Goal: Task Accomplishment & Management: Manage account settings

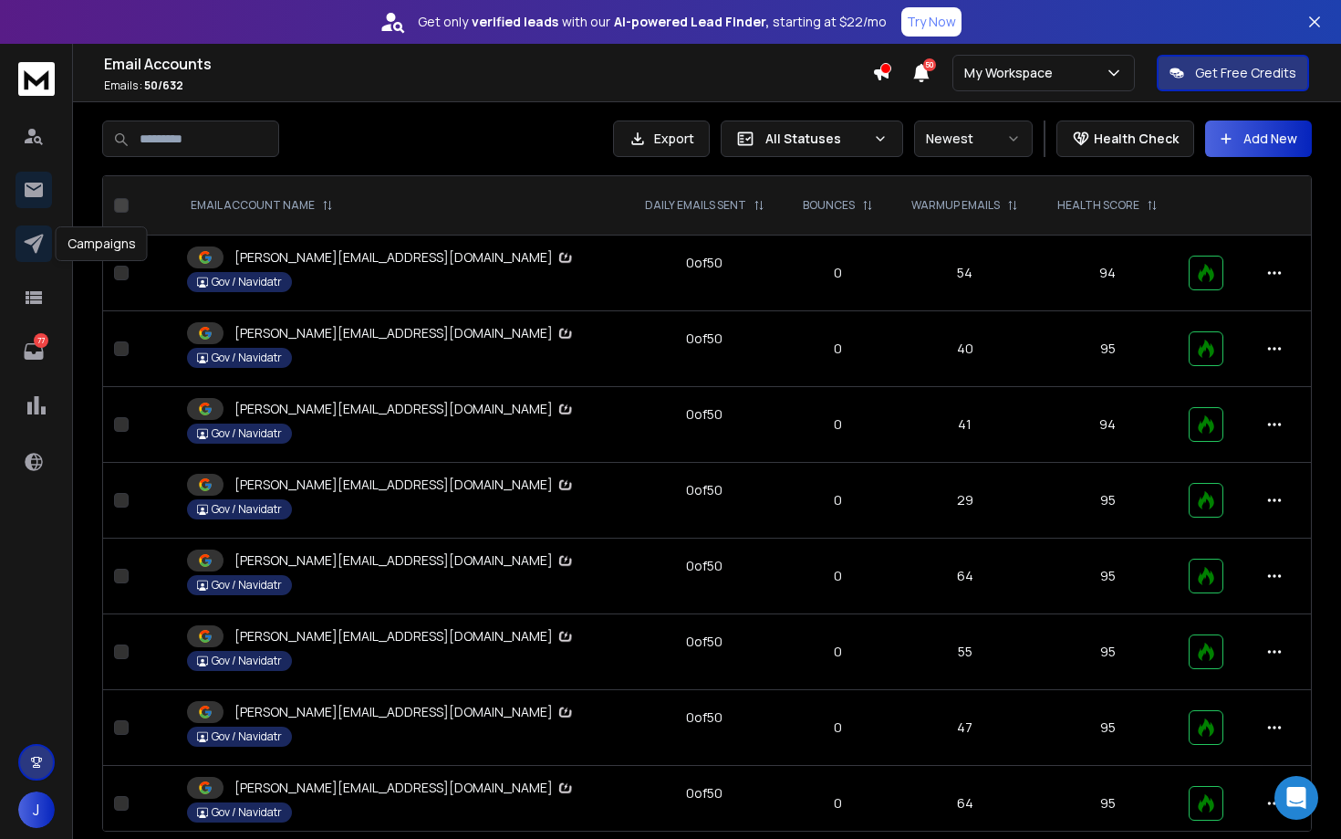
click at [39, 244] on icon at bounding box center [34, 244] width 22 height 22
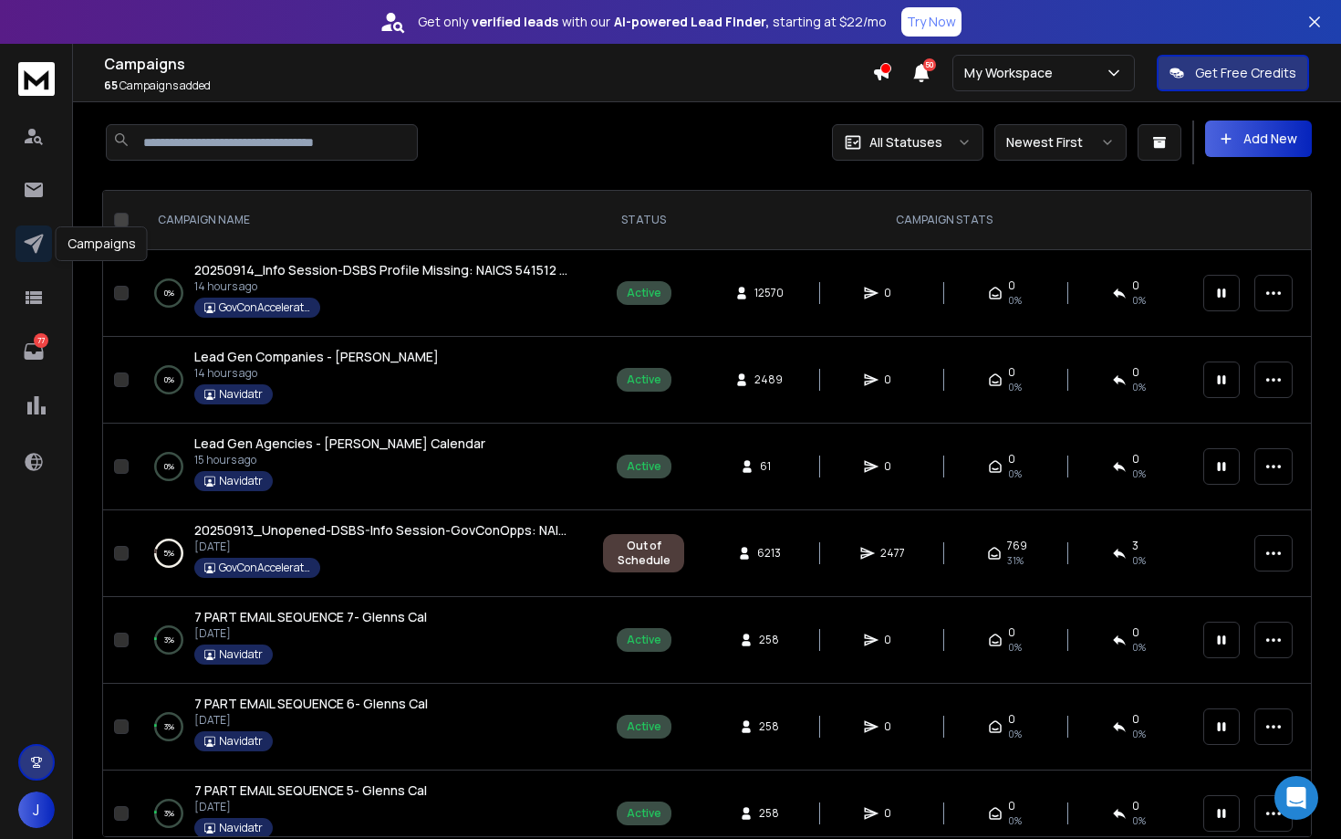
click at [996, 110] on div "Campaigns 65 Campaigns Added All Statuses Newest First Add New CAMPAIGN NAME ST…" at bounding box center [707, 539] width 1268 height 875
click at [992, 76] on p "My Workspace" at bounding box center [1013, 73] width 96 height 18
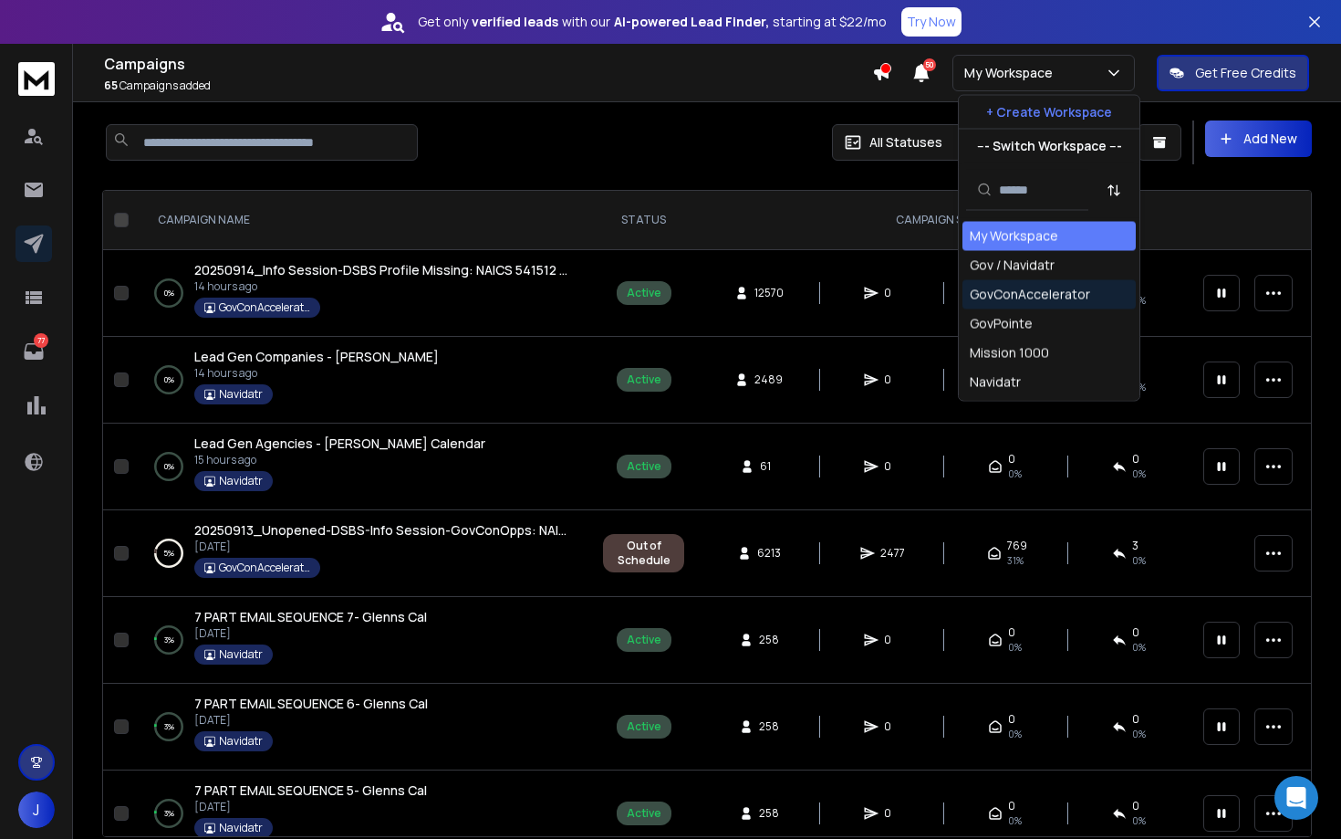
click at [1038, 288] on div "GovConAccelerator" at bounding box center [1030, 295] width 120 height 18
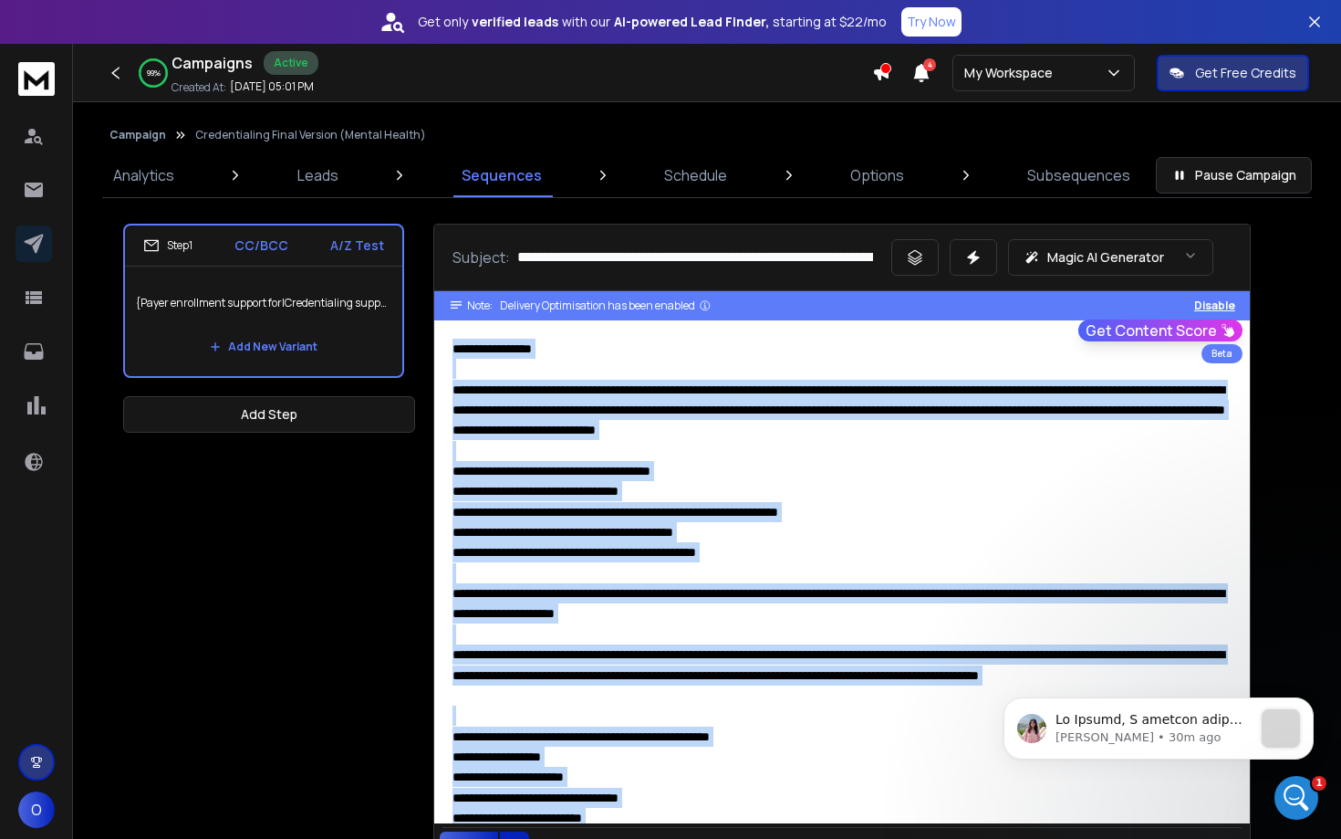
scroll to position [141, 0]
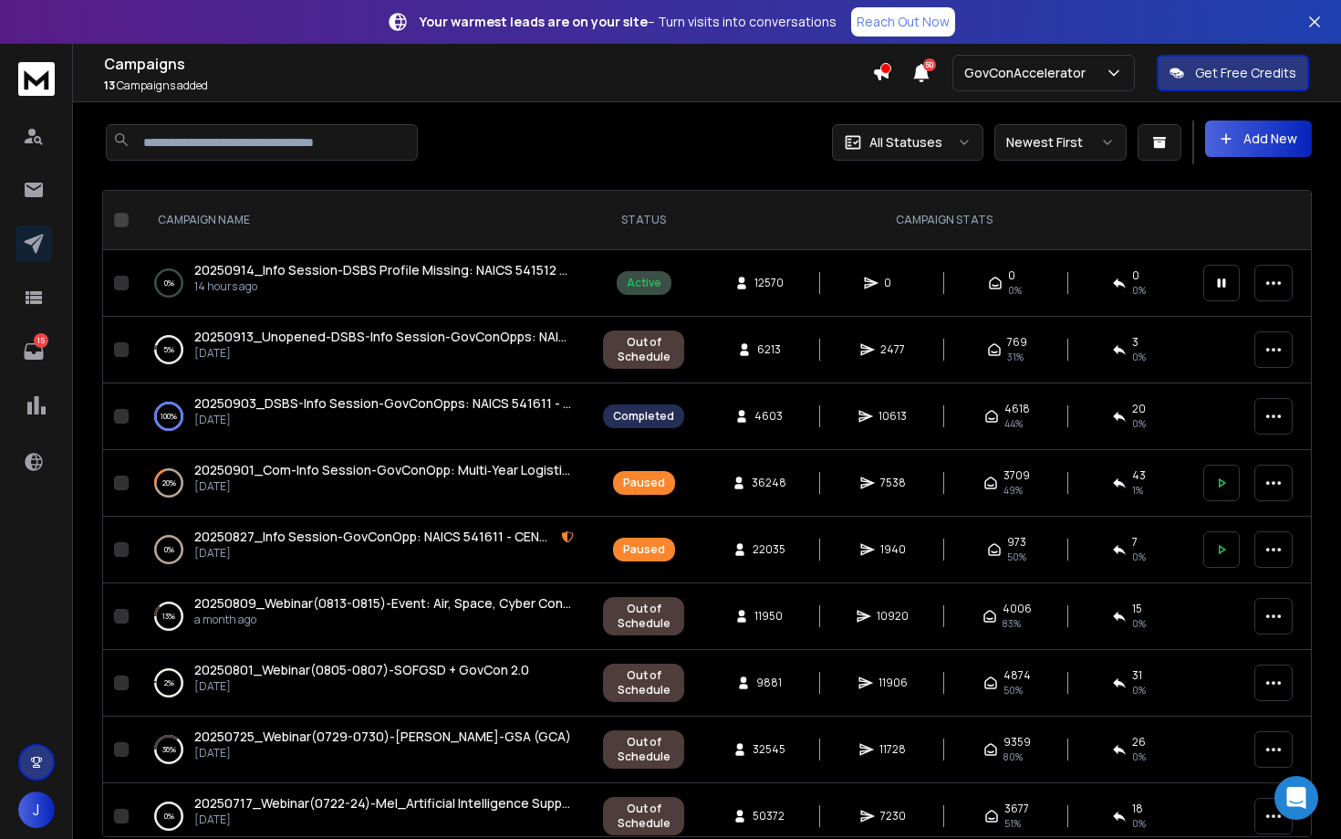
click at [330, 276] on span "20250914_Info Session-DSBS Profile Missing: NAICS 541512 & [PERSON_NAME]'s Clie…" at bounding box center [511, 269] width 634 height 17
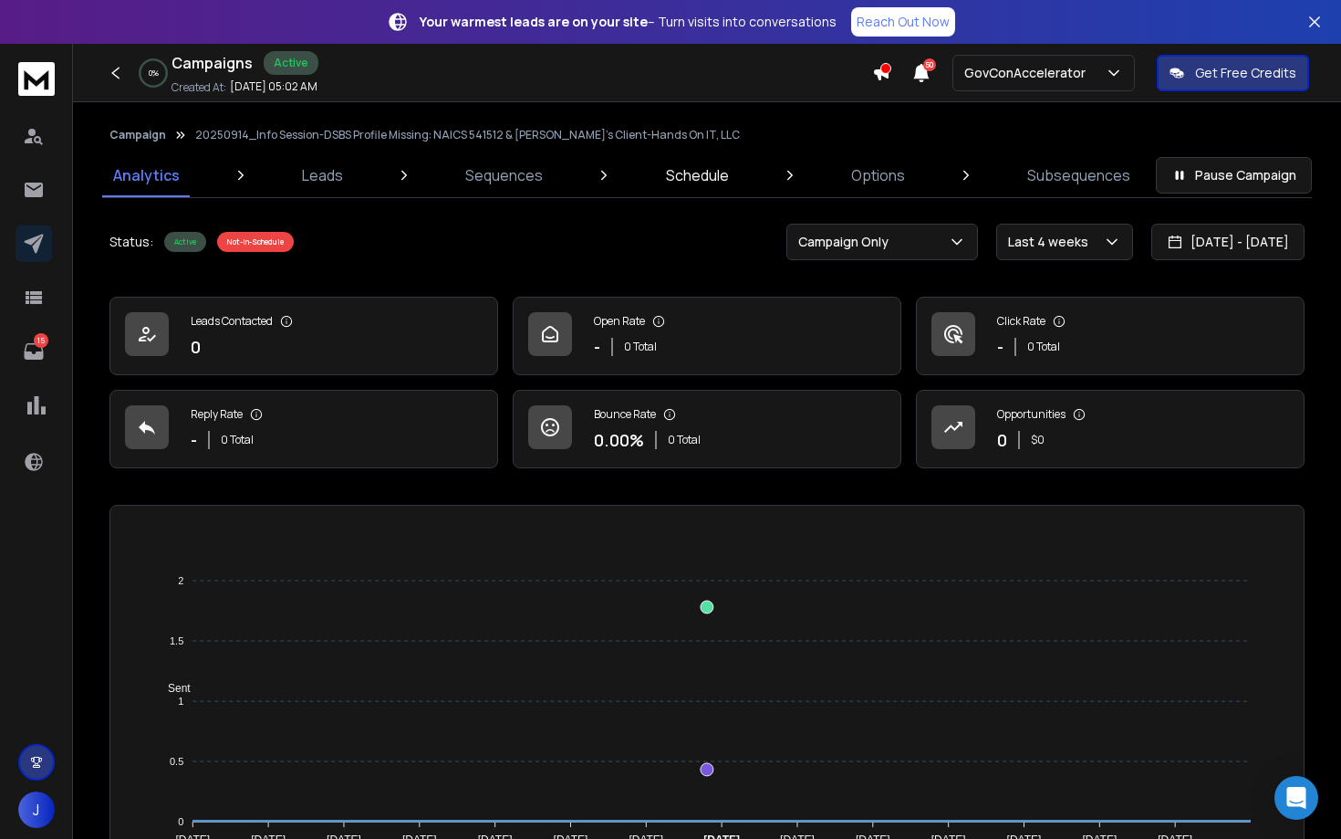
click at [698, 174] on p "Schedule" at bounding box center [697, 175] width 63 height 22
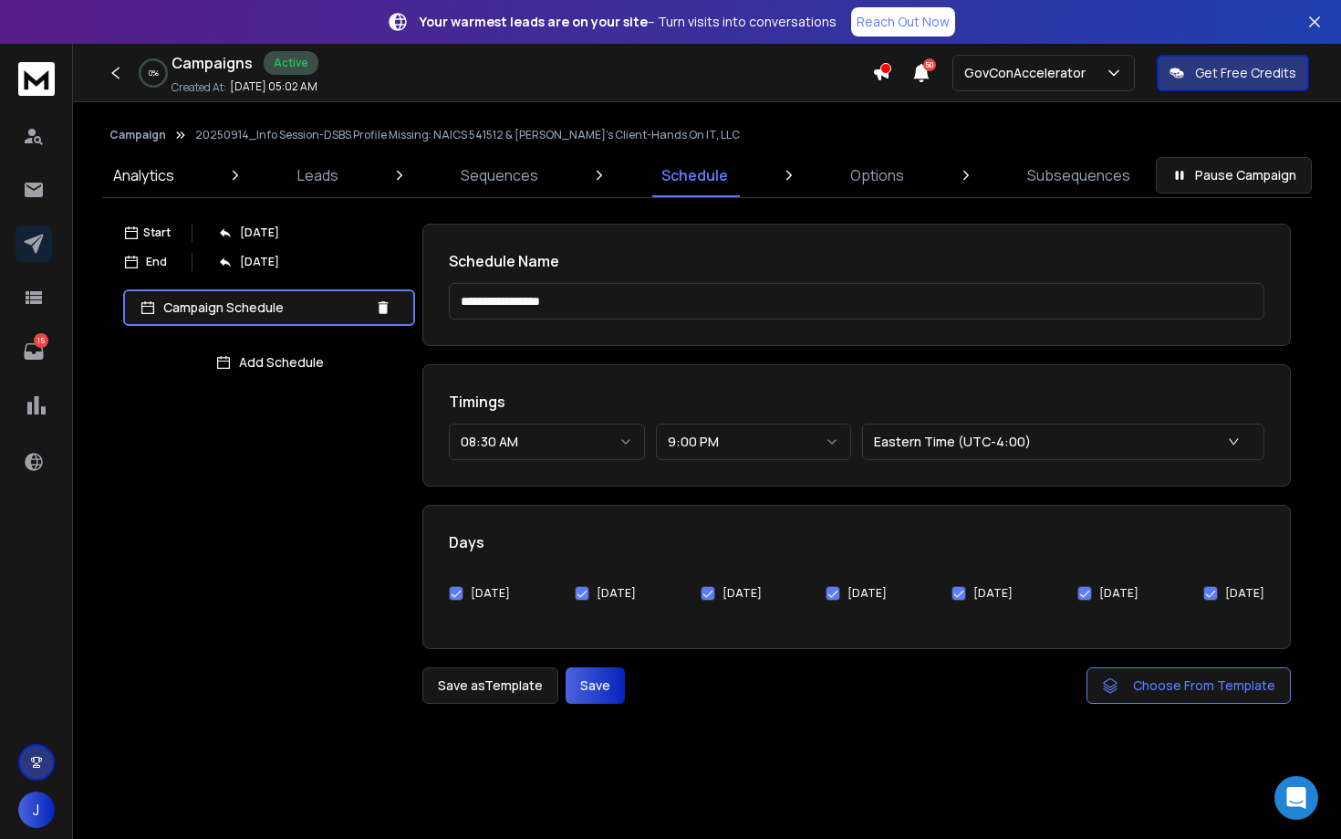
click at [142, 171] on p "Analytics" at bounding box center [143, 175] width 61 height 22
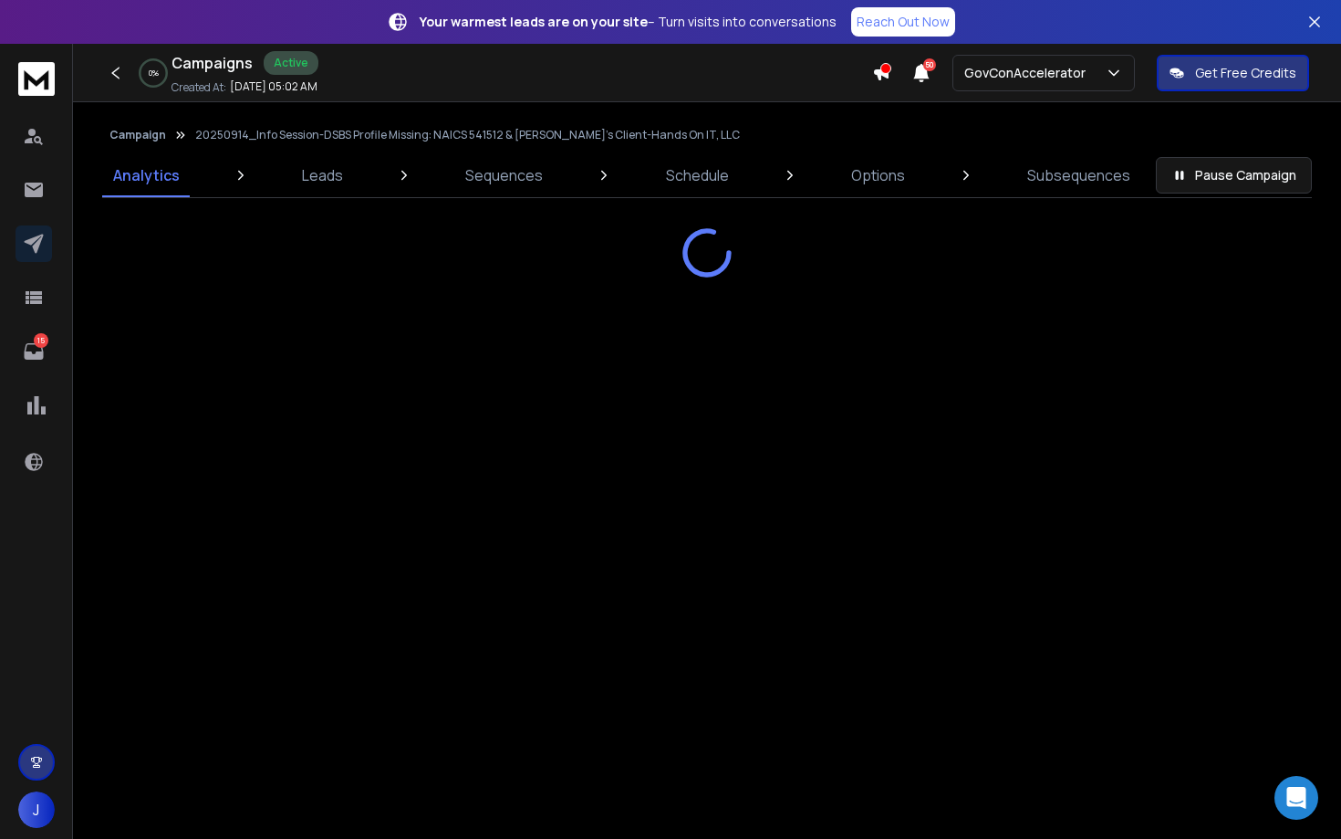
click at [145, 184] on p "Analytics" at bounding box center [146, 175] width 67 height 22
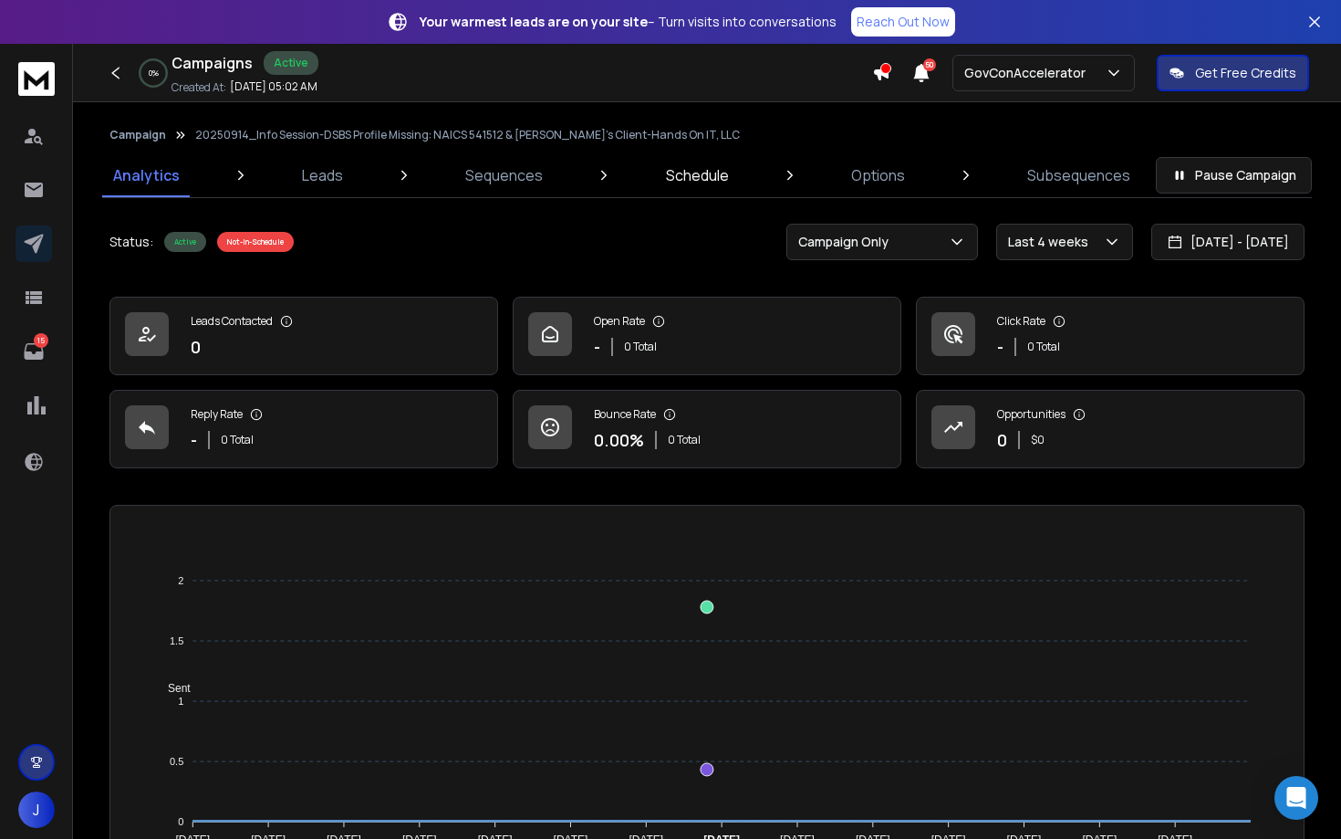
click at [681, 176] on p "Schedule" at bounding box center [697, 175] width 63 height 22
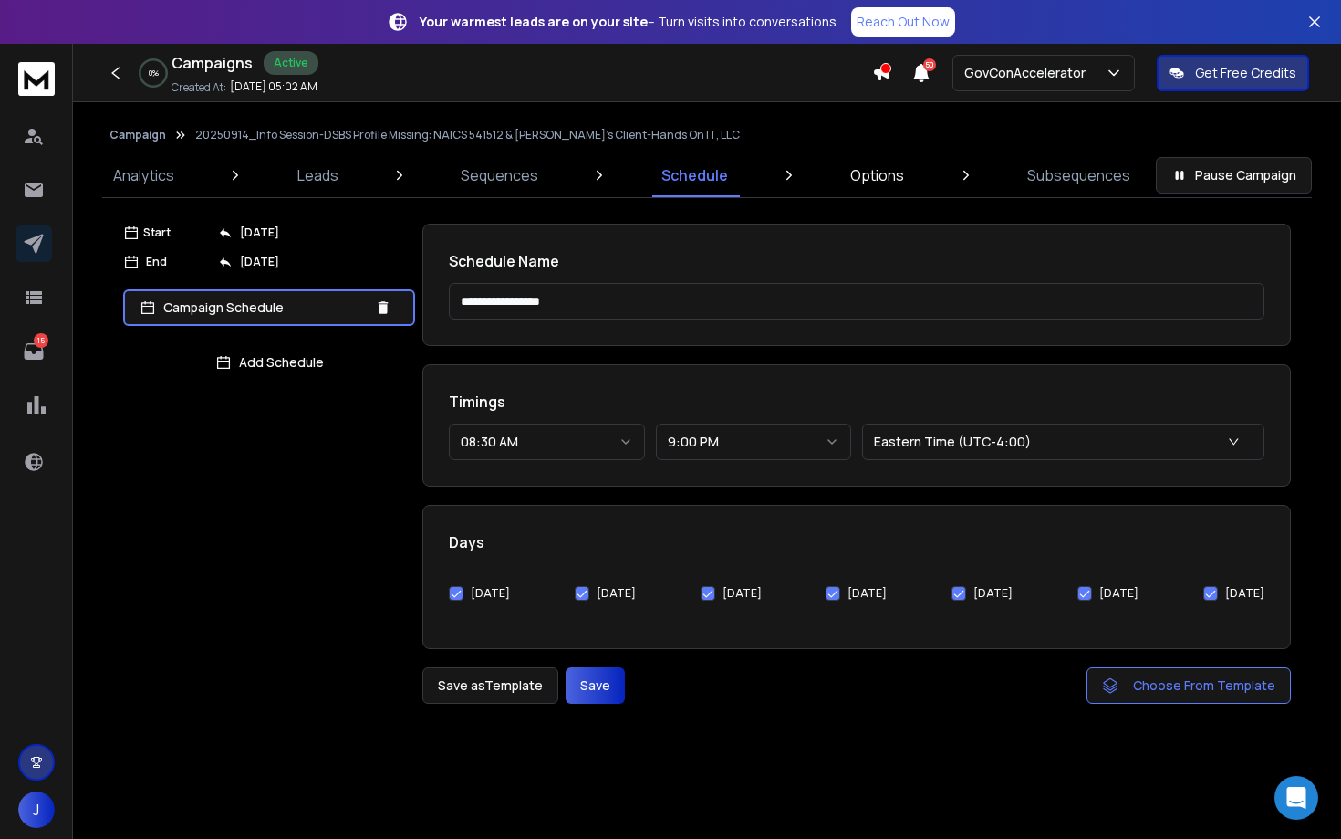
click at [887, 166] on p "Options" at bounding box center [877, 175] width 54 height 22
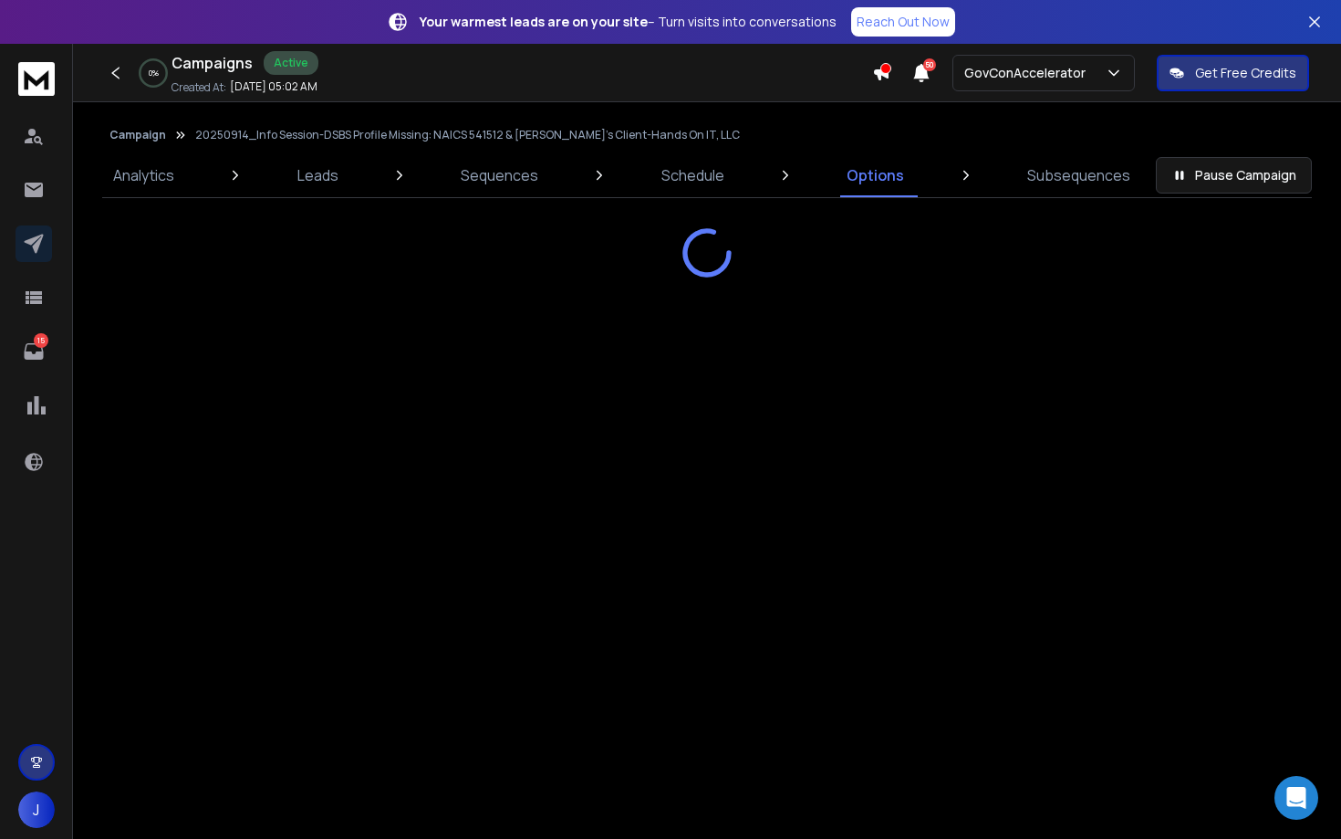
select select "**********"
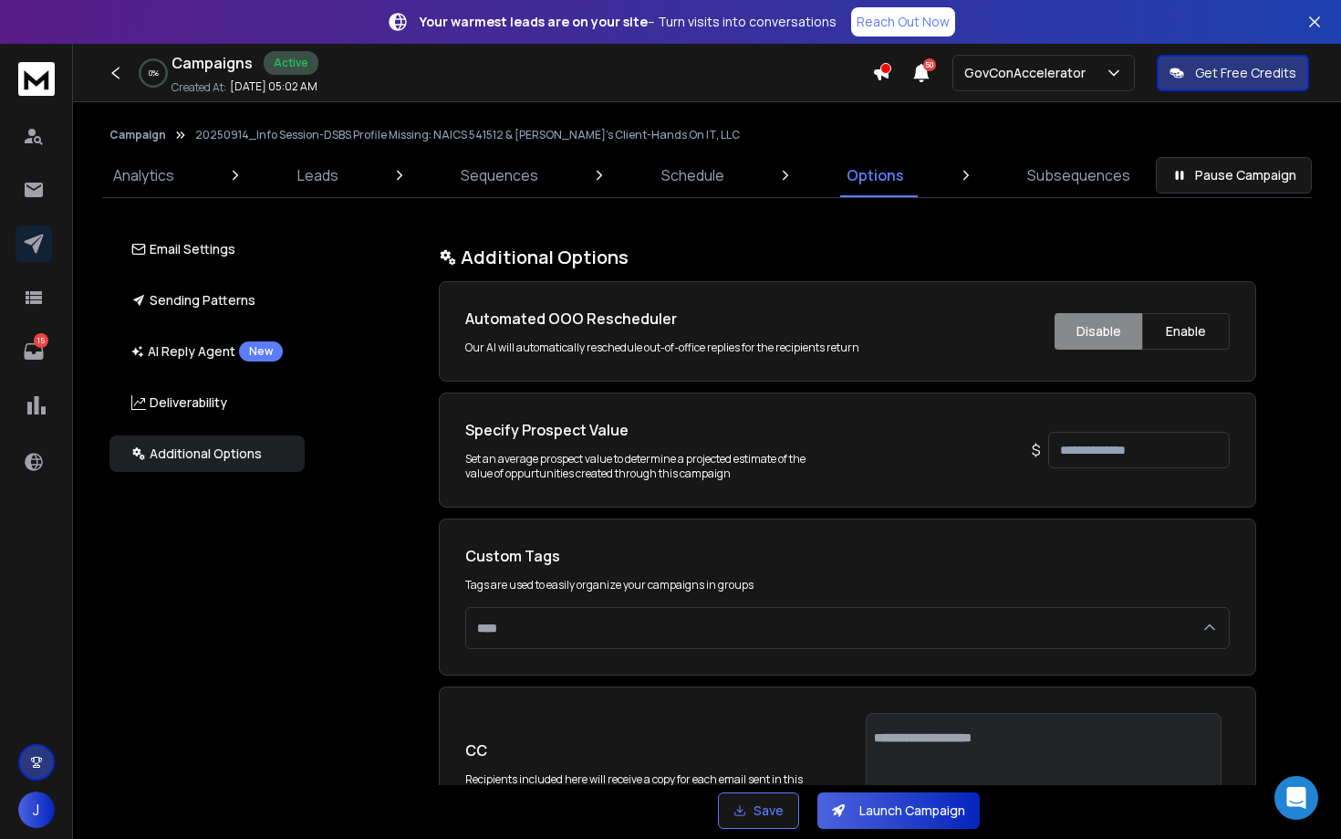
scroll to position [3290, 0]
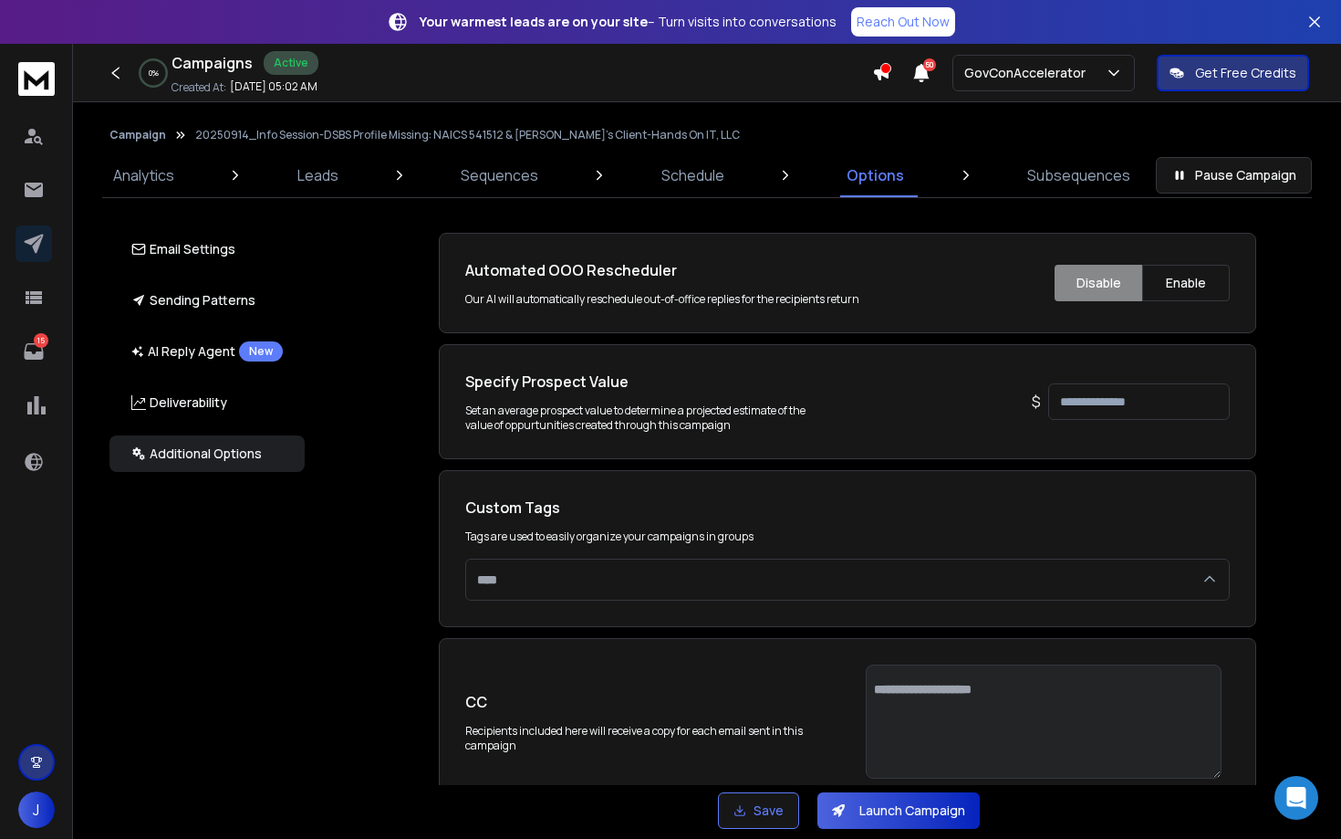
click at [890, 809] on button "Launch Campaign" at bounding box center [899, 810] width 162 height 37
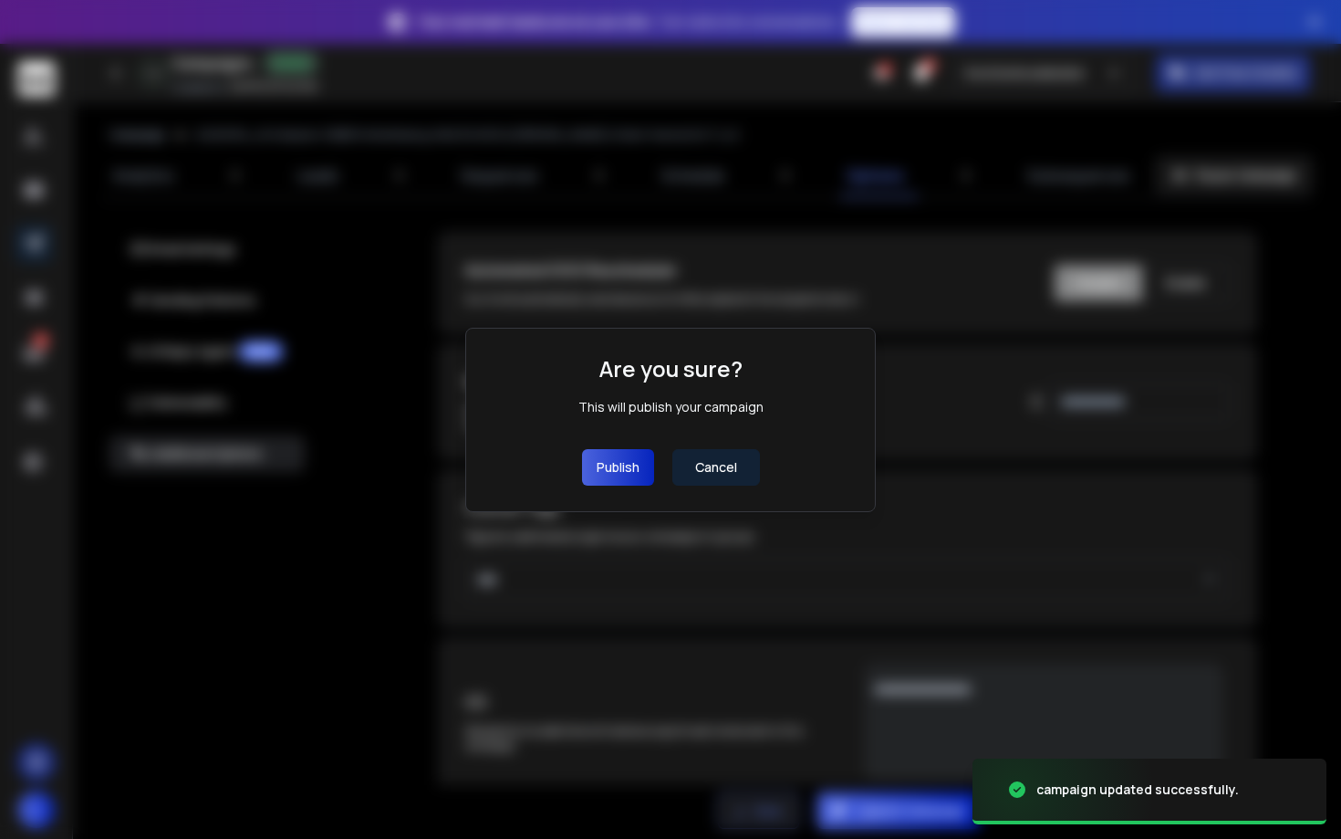
click at [615, 457] on button "Publish" at bounding box center [618, 467] width 72 height 37
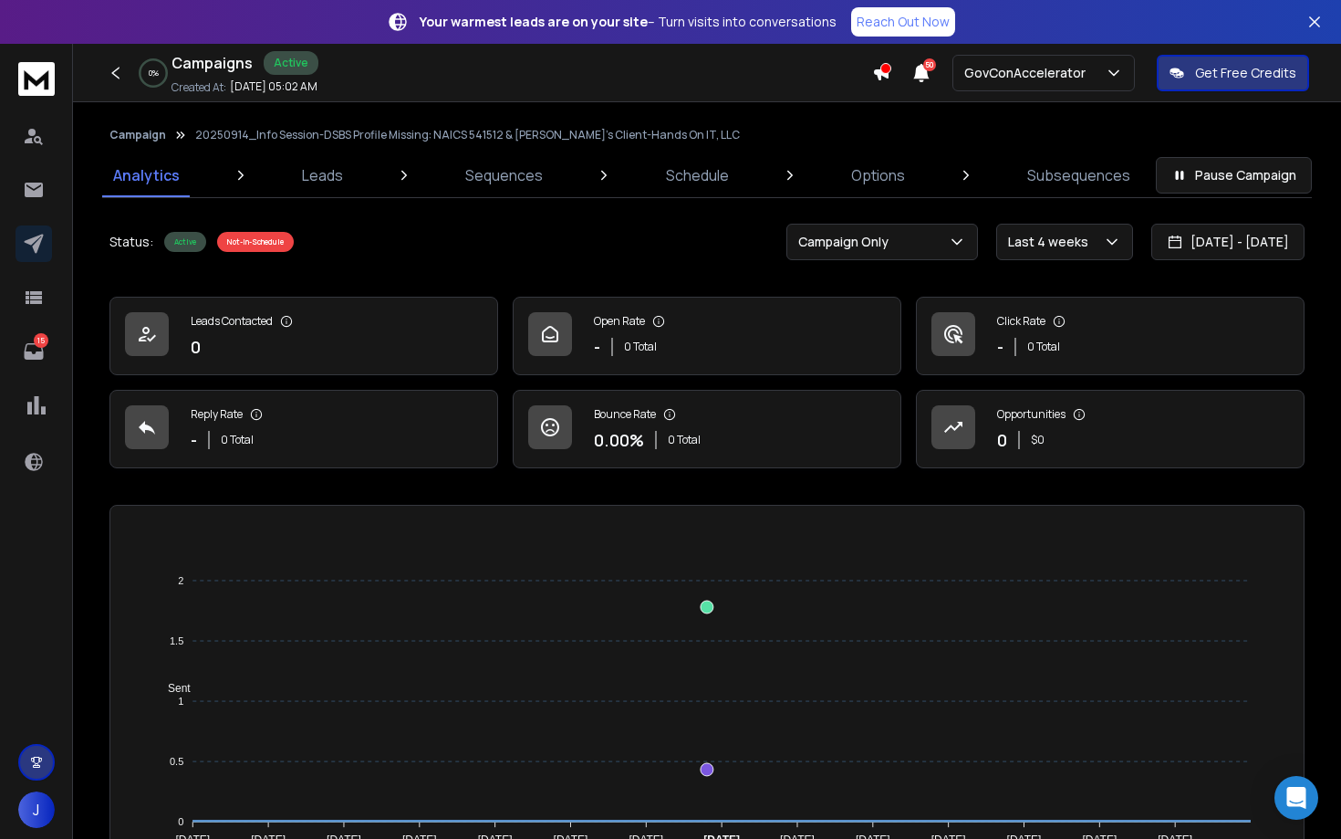
drag, startPoint x: 222, startPoint y: 235, endPoint x: 360, endPoint y: 235, distance: 138.7
click at [360, 235] on div "Status: Active Not-In-Schedule Pause Campaign Campaign Only Last 4 weeks [DATE]…" at bounding box center [707, 242] width 1195 height 37
click at [351, 237] on div "Status: Active Not-In-Schedule Pause Campaign Campaign Only Last 4 weeks 18 Aug…" at bounding box center [707, 242] width 1195 height 37
click at [266, 242] on div "Not-In-Schedule" at bounding box center [255, 242] width 77 height 20
click at [349, 262] on div "Status: Active Not-In-Schedule Pause Campaign Campaign Only Last 4 weeks [DATE]…" at bounding box center [707, 712] width 1195 height 976
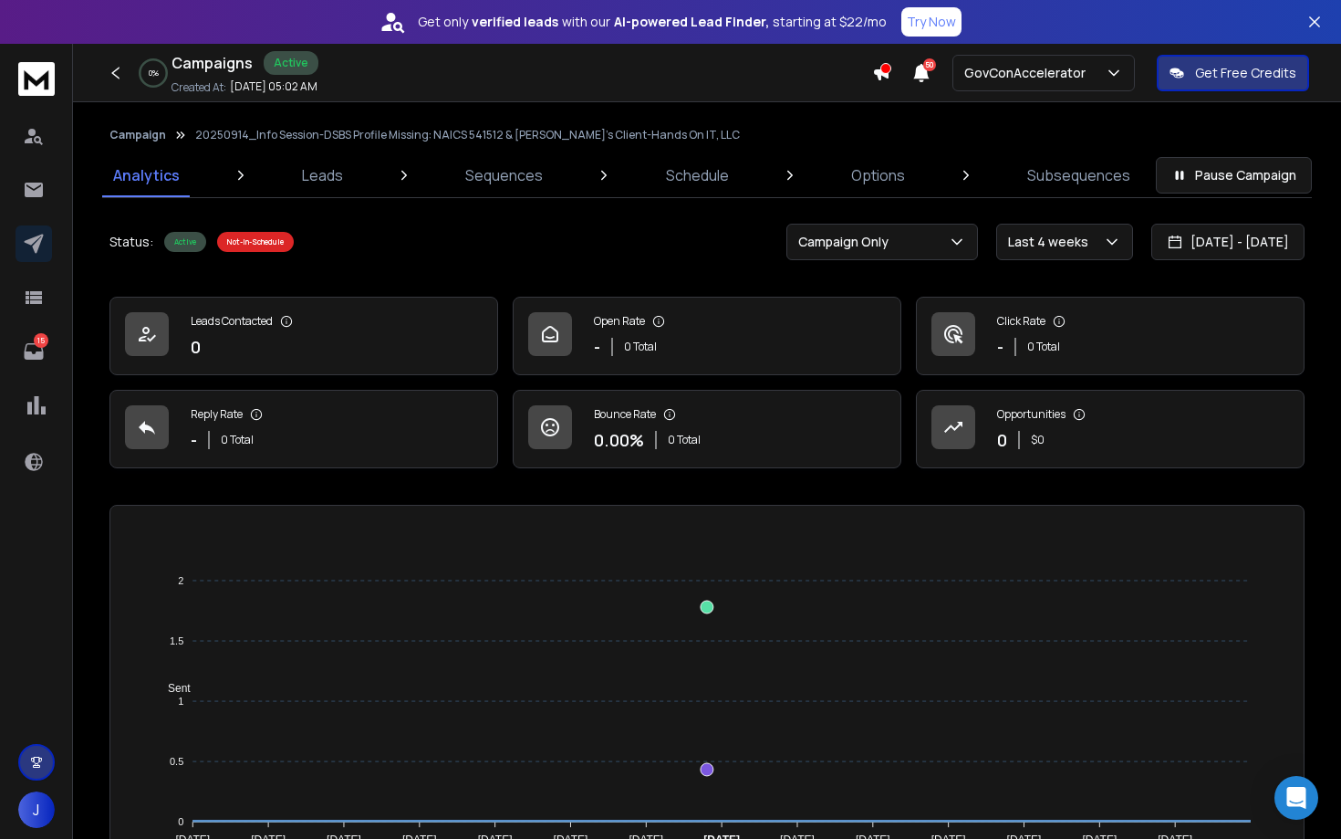
click at [245, 242] on div "Not-In-Schedule" at bounding box center [255, 242] width 77 height 20
click at [265, 245] on div "Not-In-Schedule" at bounding box center [255, 242] width 77 height 20
click at [279, 243] on div "Not-In-Schedule" at bounding box center [255, 242] width 77 height 20
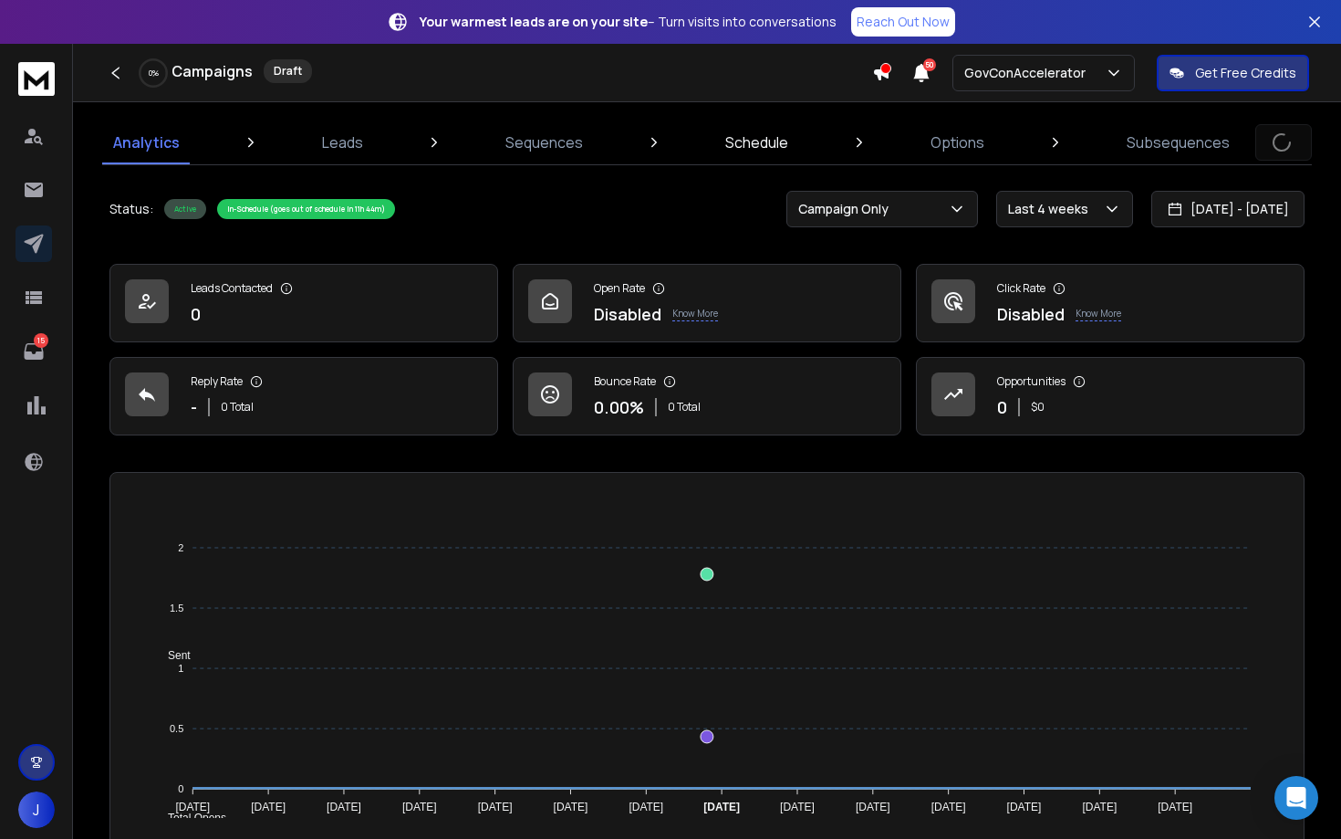
click at [734, 145] on p "Schedule" at bounding box center [756, 142] width 63 height 22
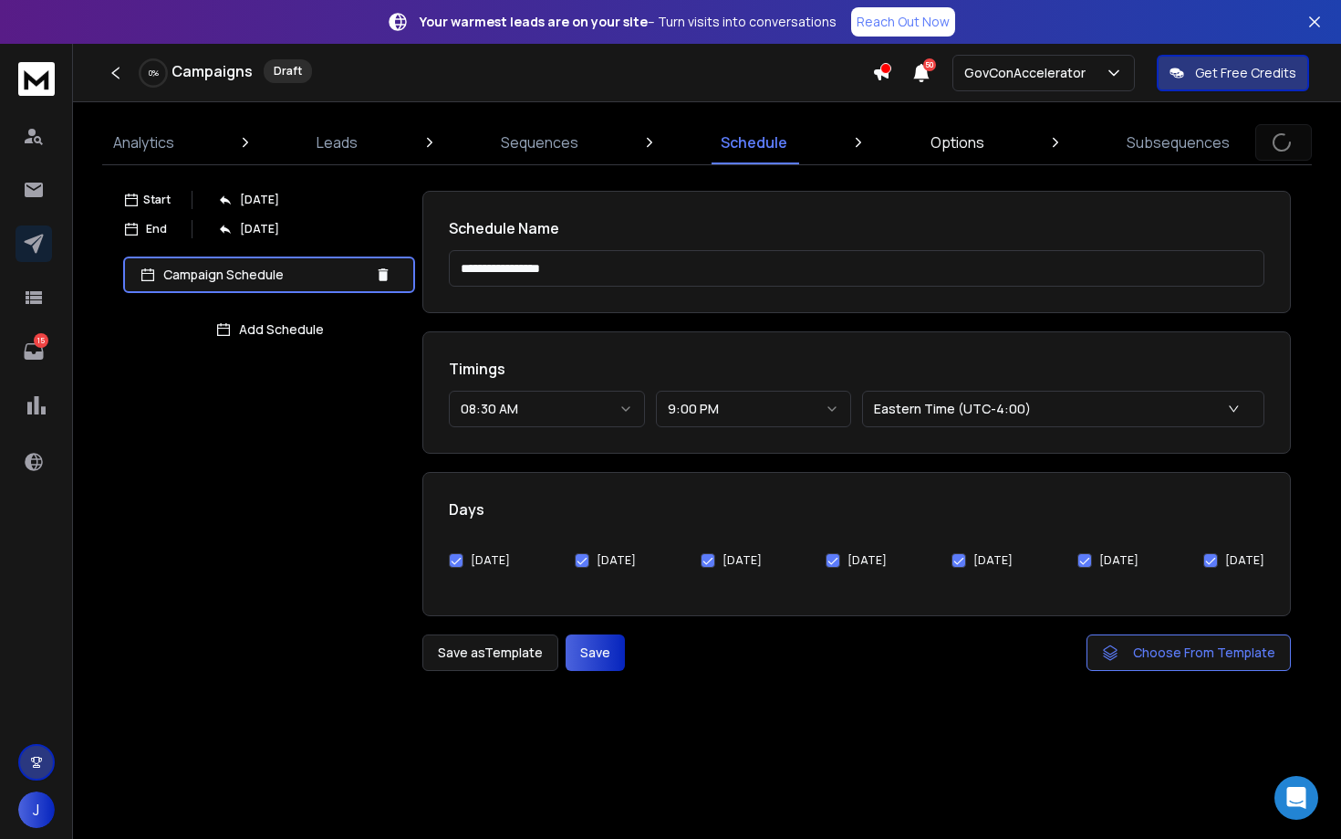
click at [945, 138] on p "Options" at bounding box center [958, 142] width 54 height 22
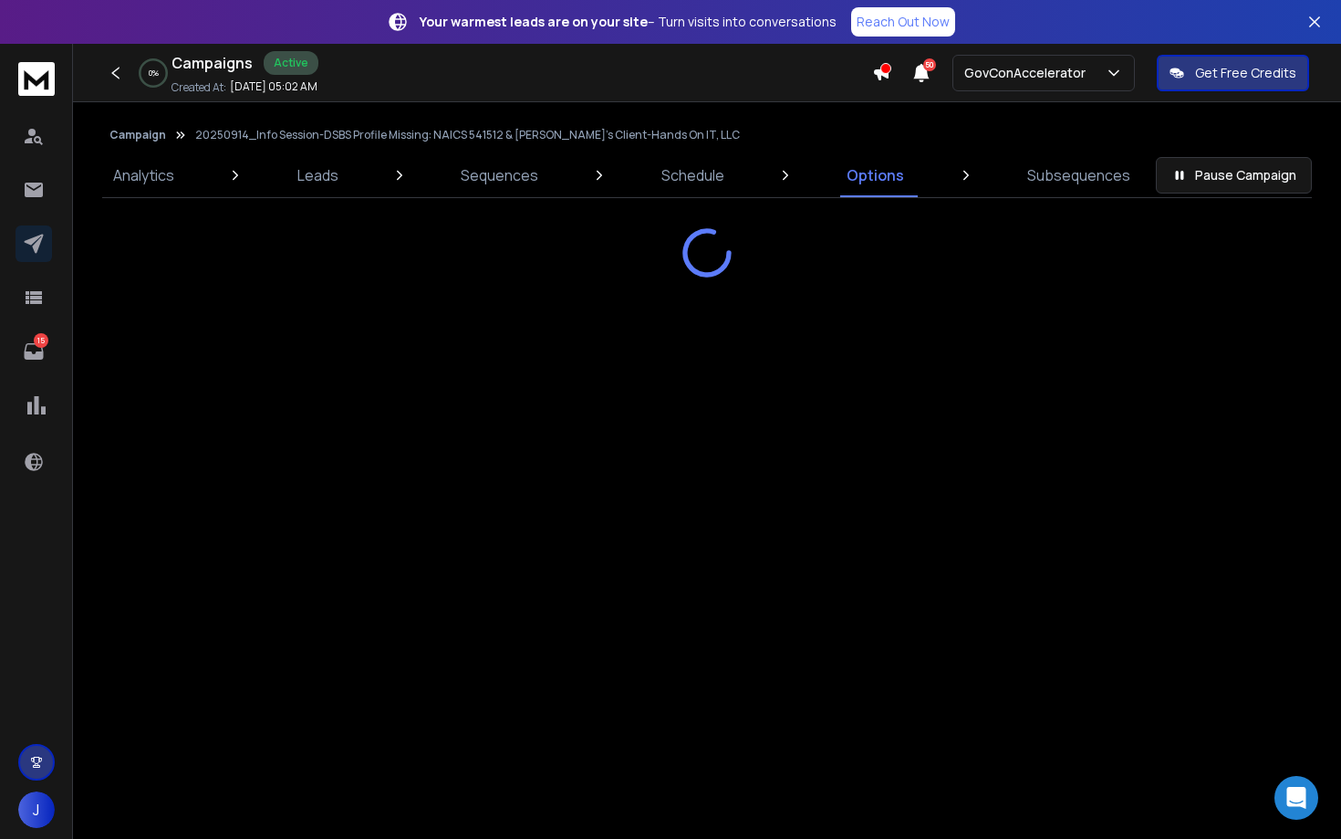
select select "**********"
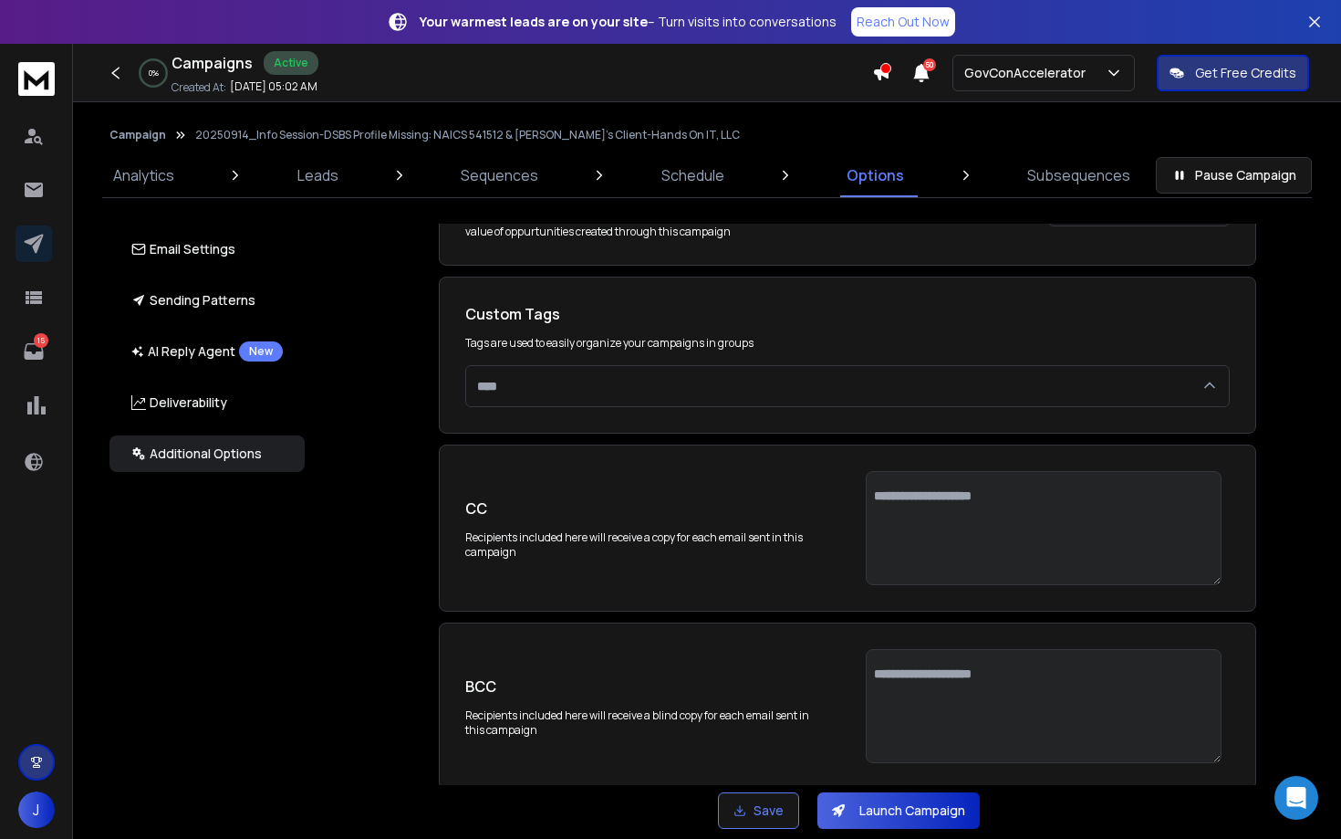
scroll to position [3499, 0]
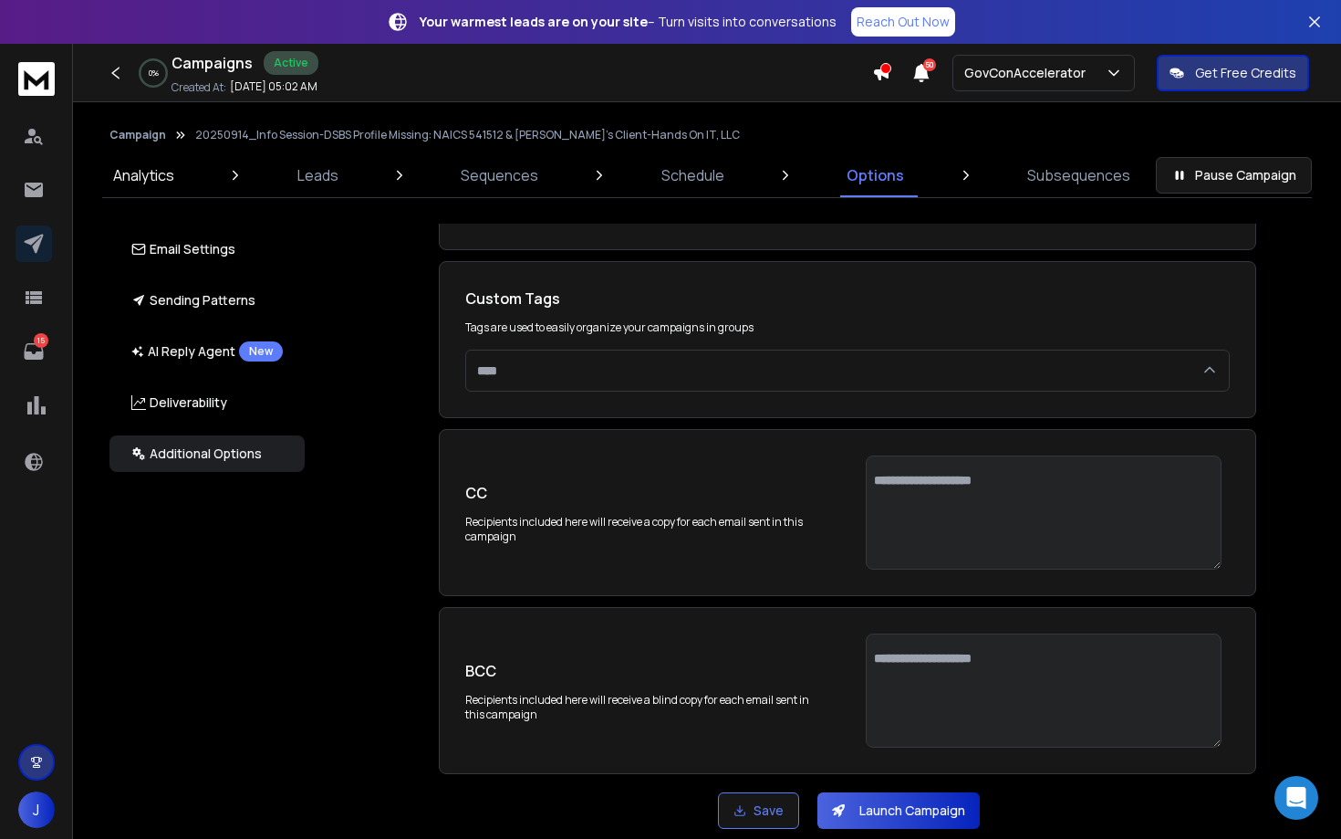
click at [156, 181] on p "Analytics" at bounding box center [143, 175] width 61 height 22
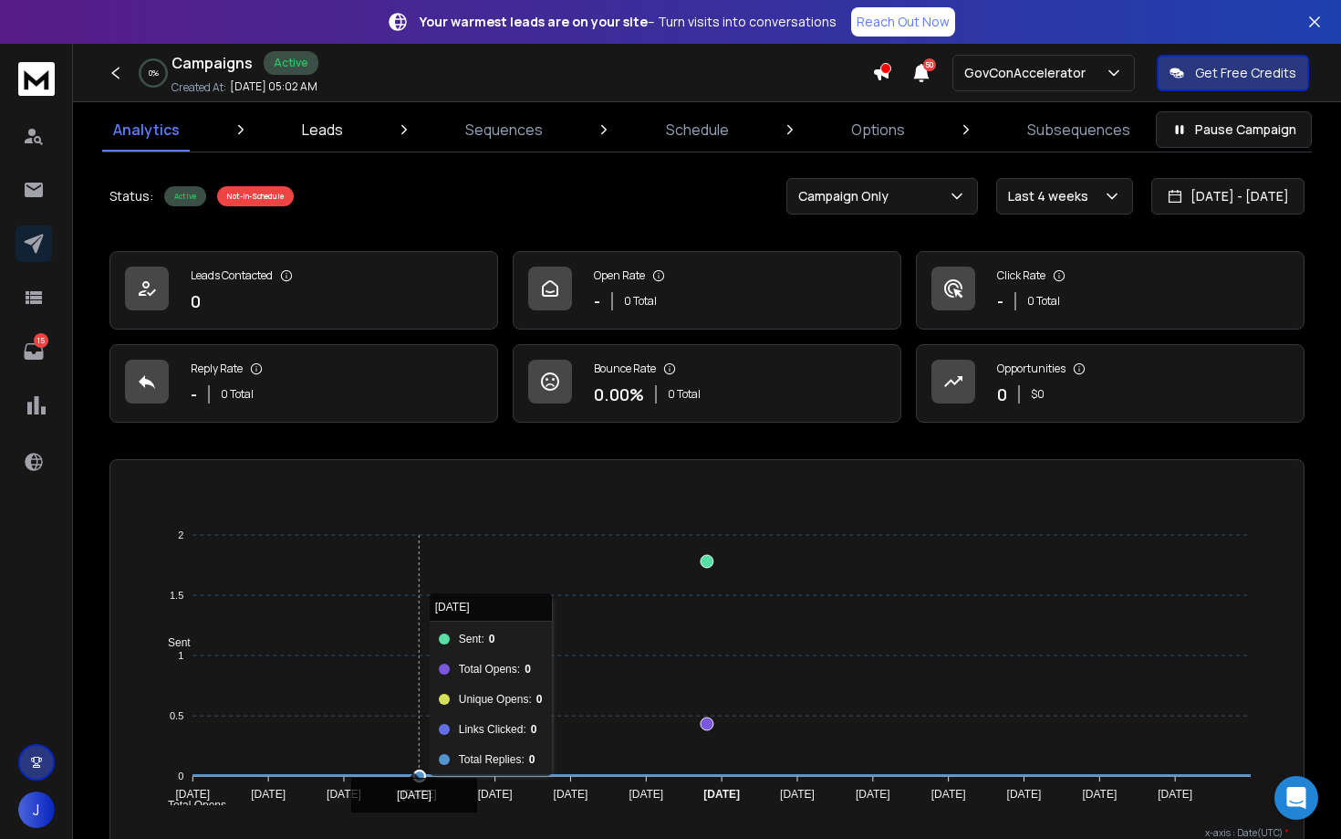
scroll to position [6, 0]
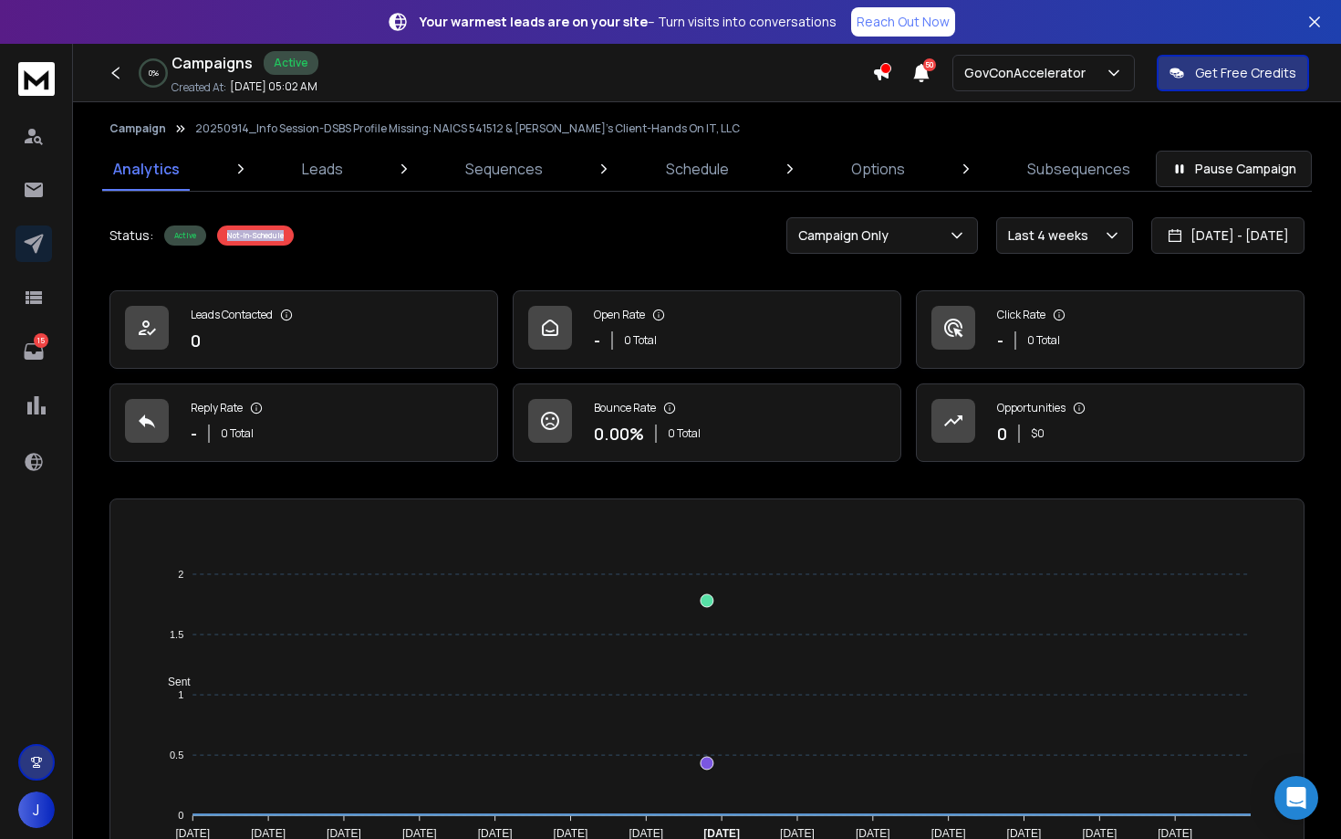
drag, startPoint x: 223, startPoint y: 235, endPoint x: 368, endPoint y: 235, distance: 145.1
click at [369, 235] on div "Status: Active Not-In-Schedule Pause Campaign Campaign Only Last 4 weeks 18 Aug…" at bounding box center [707, 235] width 1195 height 37
click at [346, 235] on div "Status: Active Not-In-Schedule Pause Campaign Campaign Only Last 4 weeks 18 Aug…" at bounding box center [707, 235] width 1195 height 37
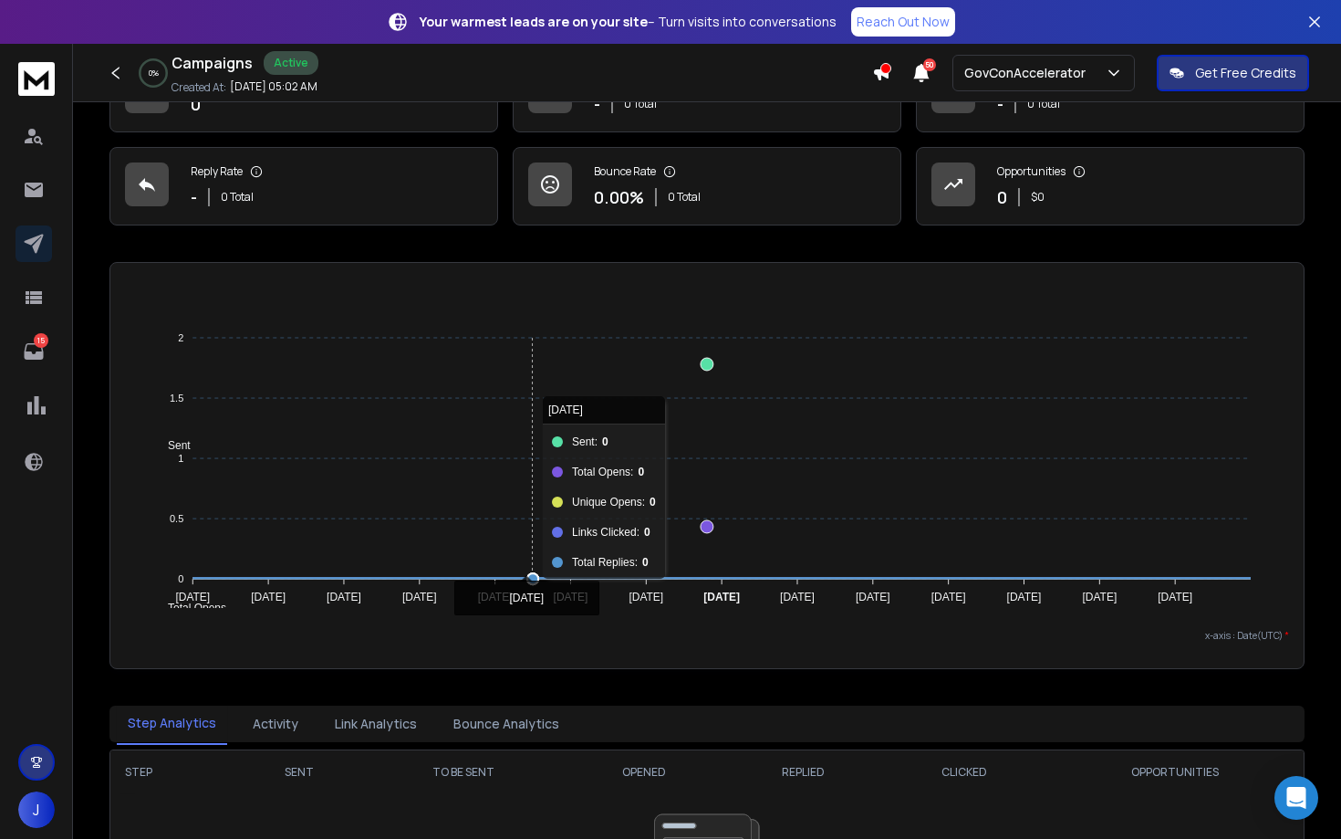
scroll to position [0, 0]
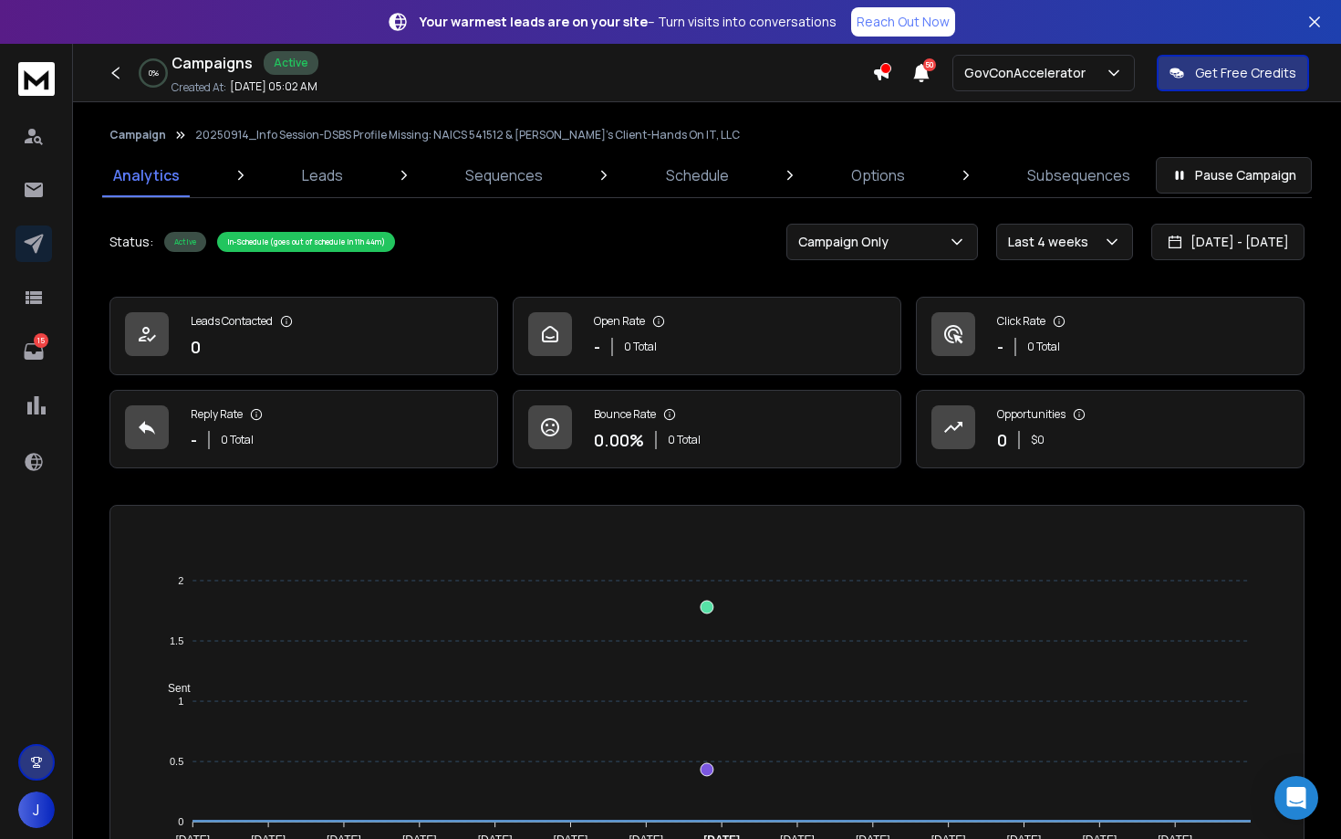
click at [407, 258] on div "Status: Active In-Schedule (goes out of schedule in 11h 44m) Pause Campaign Cam…" at bounding box center [707, 242] width 1195 height 37
click at [877, 168] on p "Options" at bounding box center [878, 175] width 54 height 22
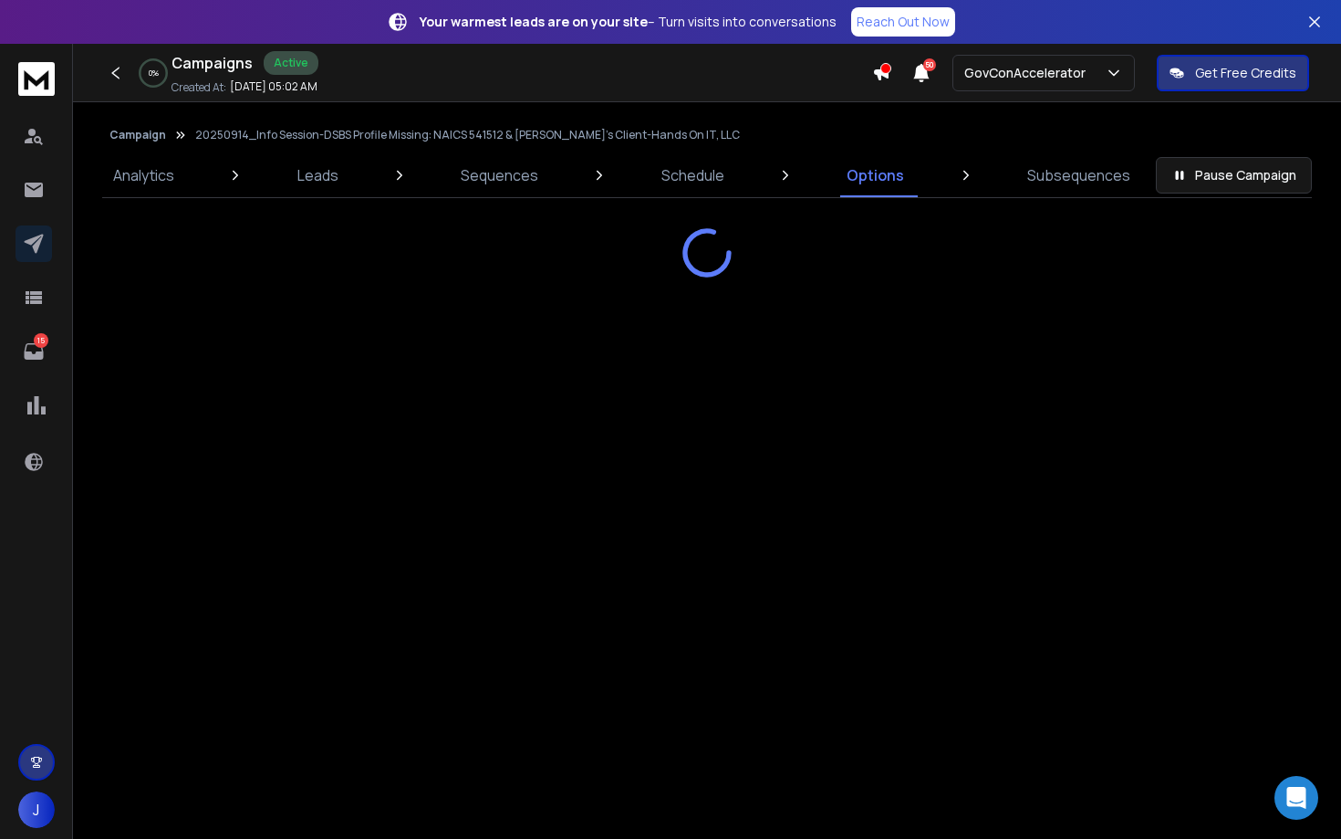
select select "**********"
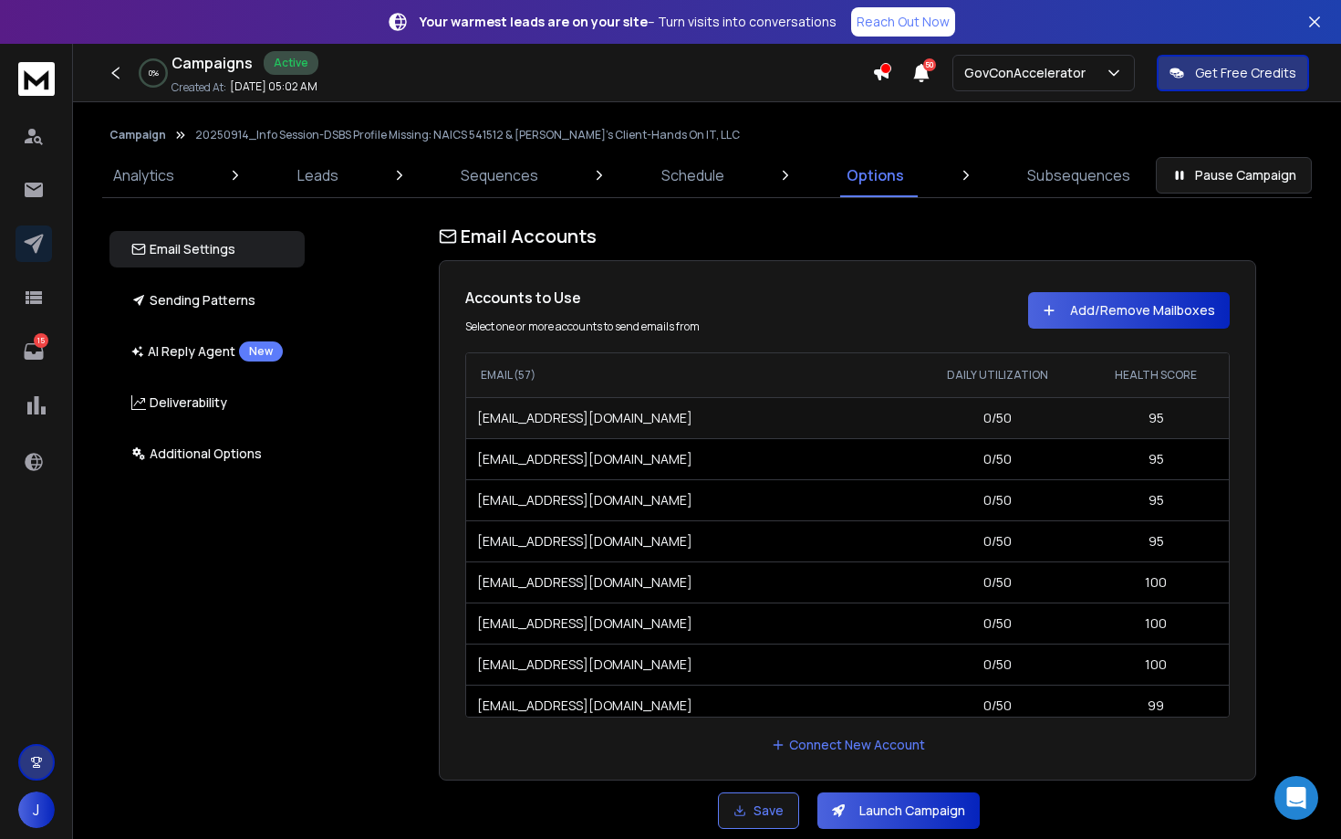
click at [600, 422] on p "tgriffin@govgrowthplan.info" at bounding box center [584, 418] width 215 height 18
copy p "tgriffin@govgrowthplan.info"
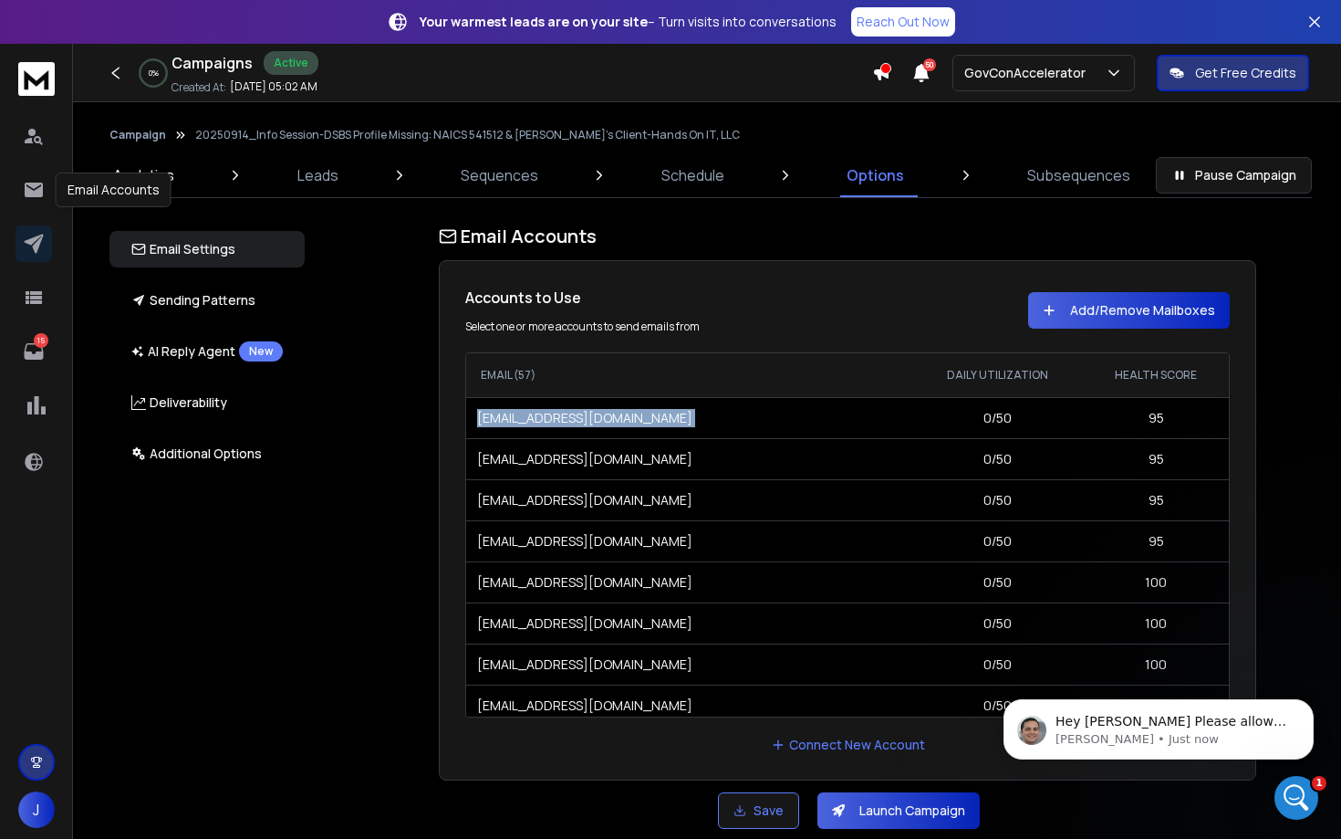
click at [173, 169] on p "Analytics" at bounding box center [143, 175] width 61 height 22
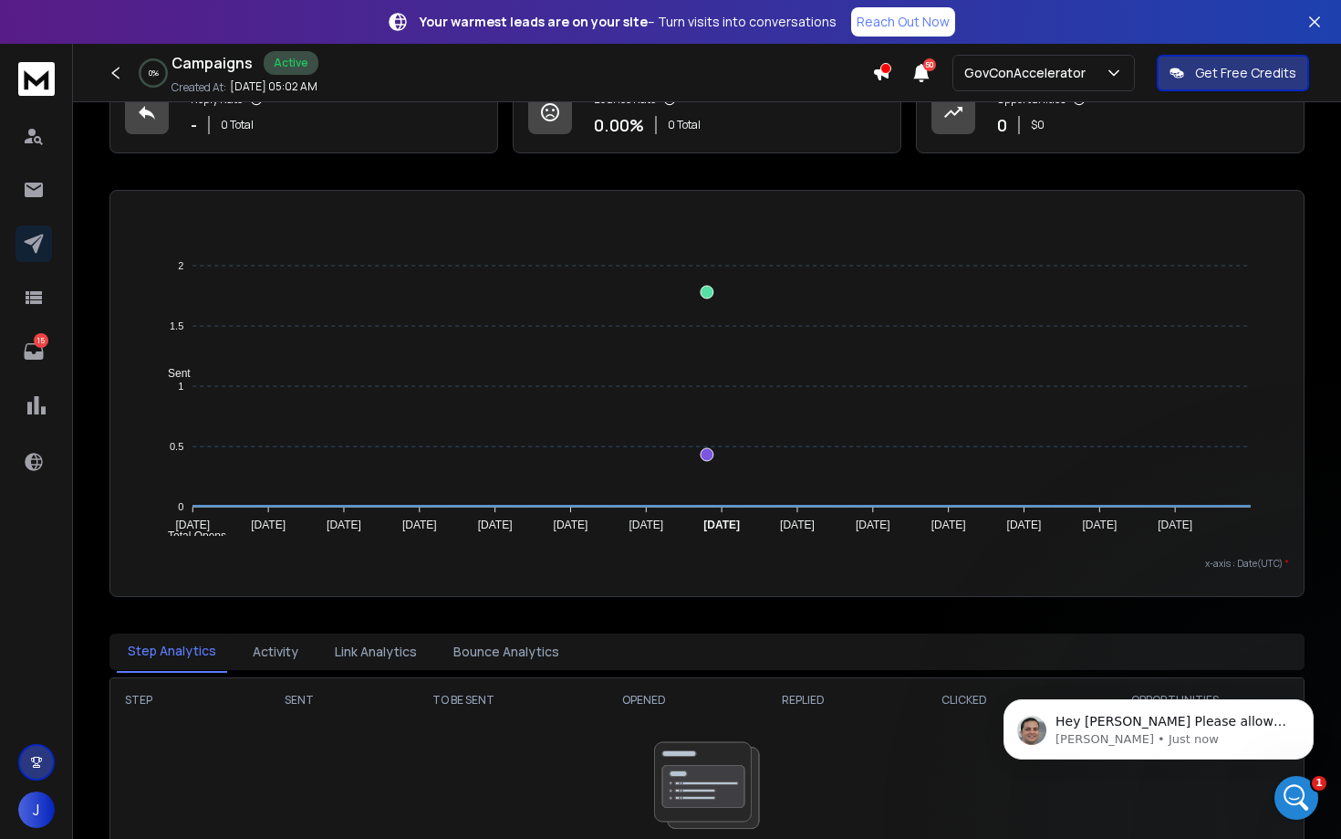
scroll to position [387, 0]
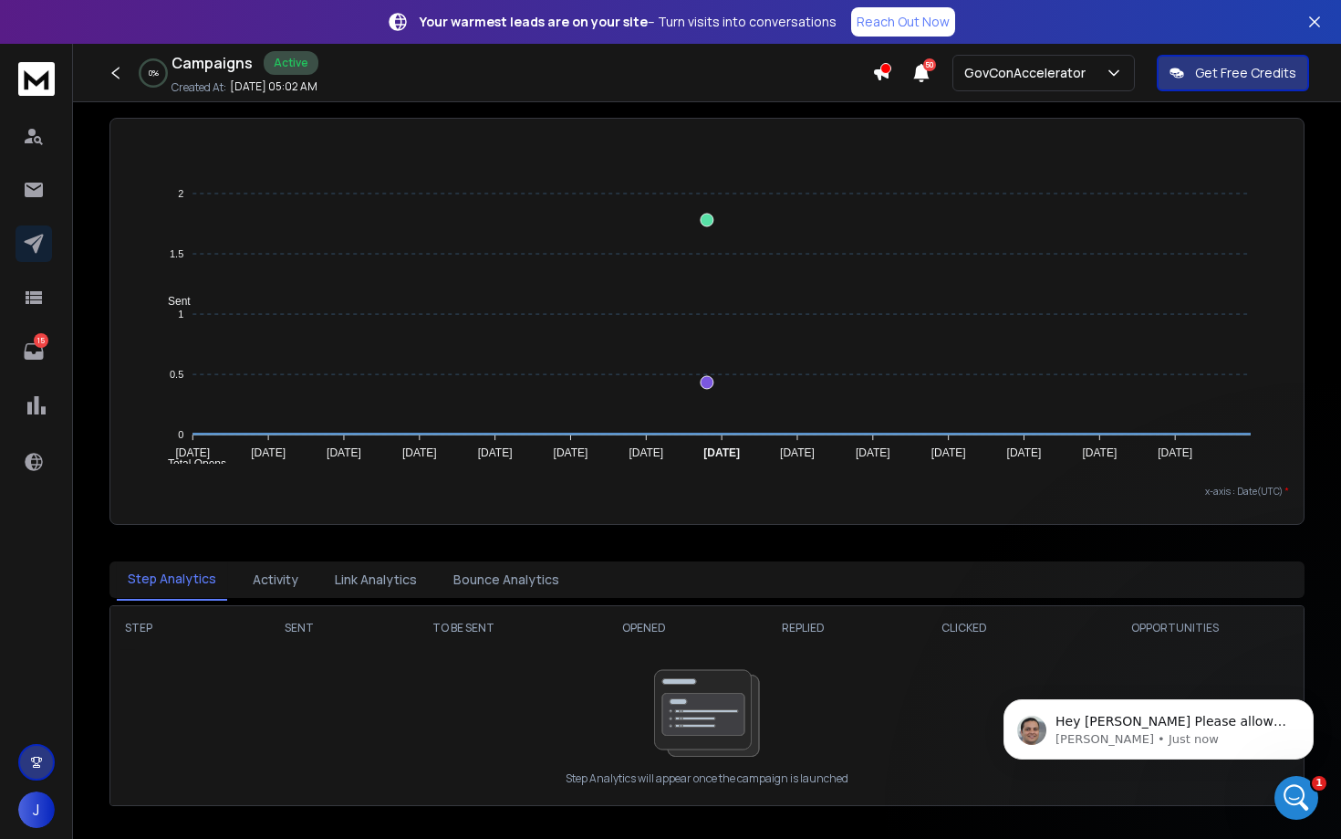
click at [291, 579] on div "Leads Contacted 0 Open Rate - 0 Total Click Rate - 0 Total Reply Rate - 0 Total…" at bounding box center [707, 361] width 1195 height 903
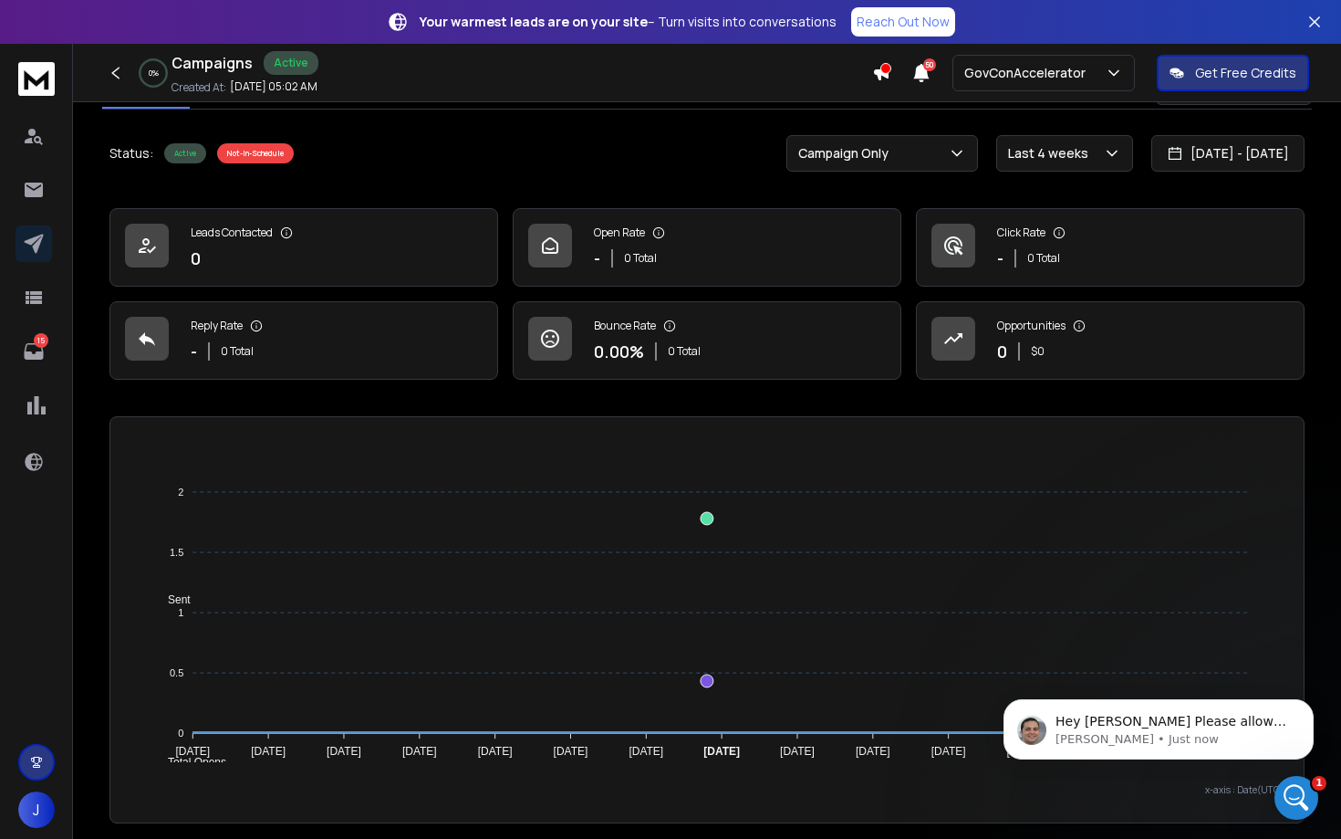
scroll to position [0, 0]
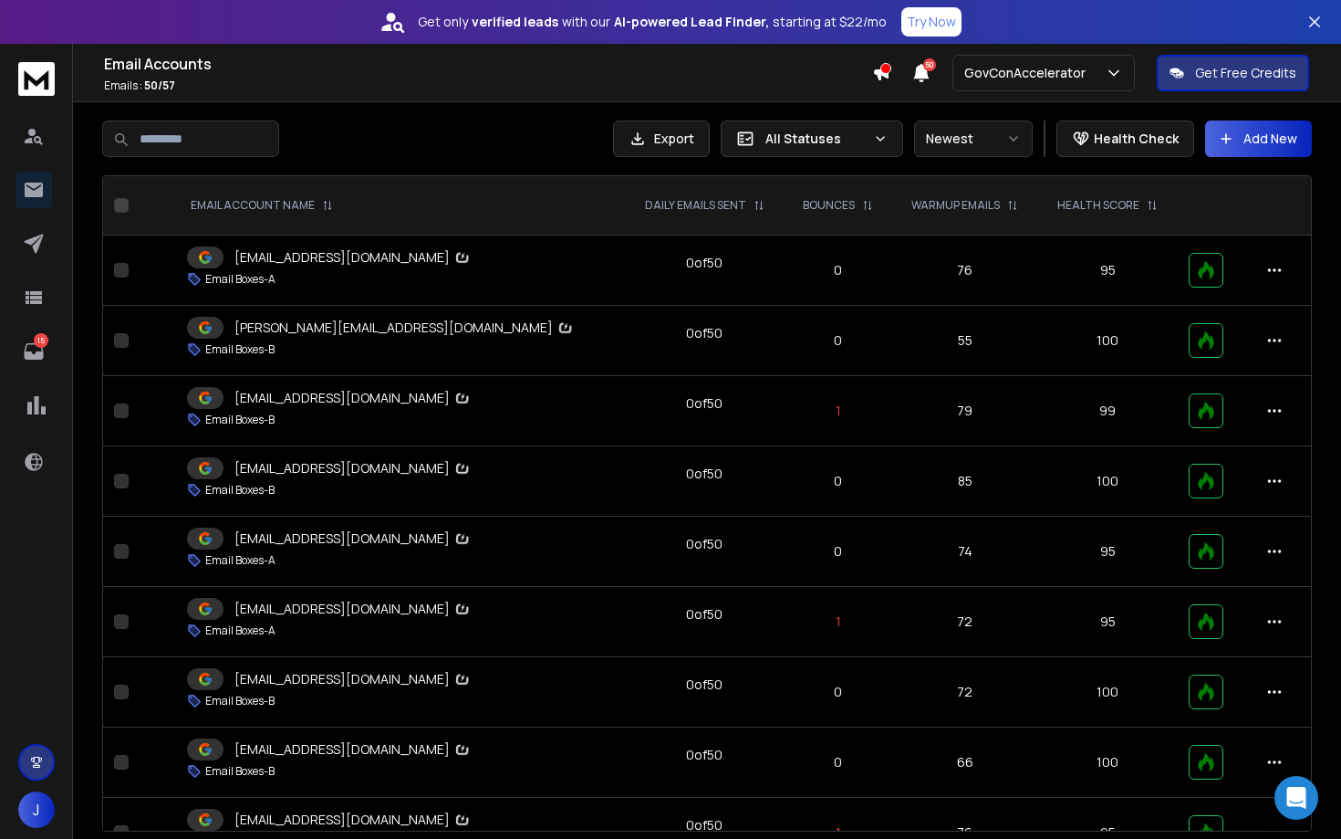
click at [219, 150] on input at bounding box center [190, 138] width 177 height 37
paste input "**********"
type input "**********"
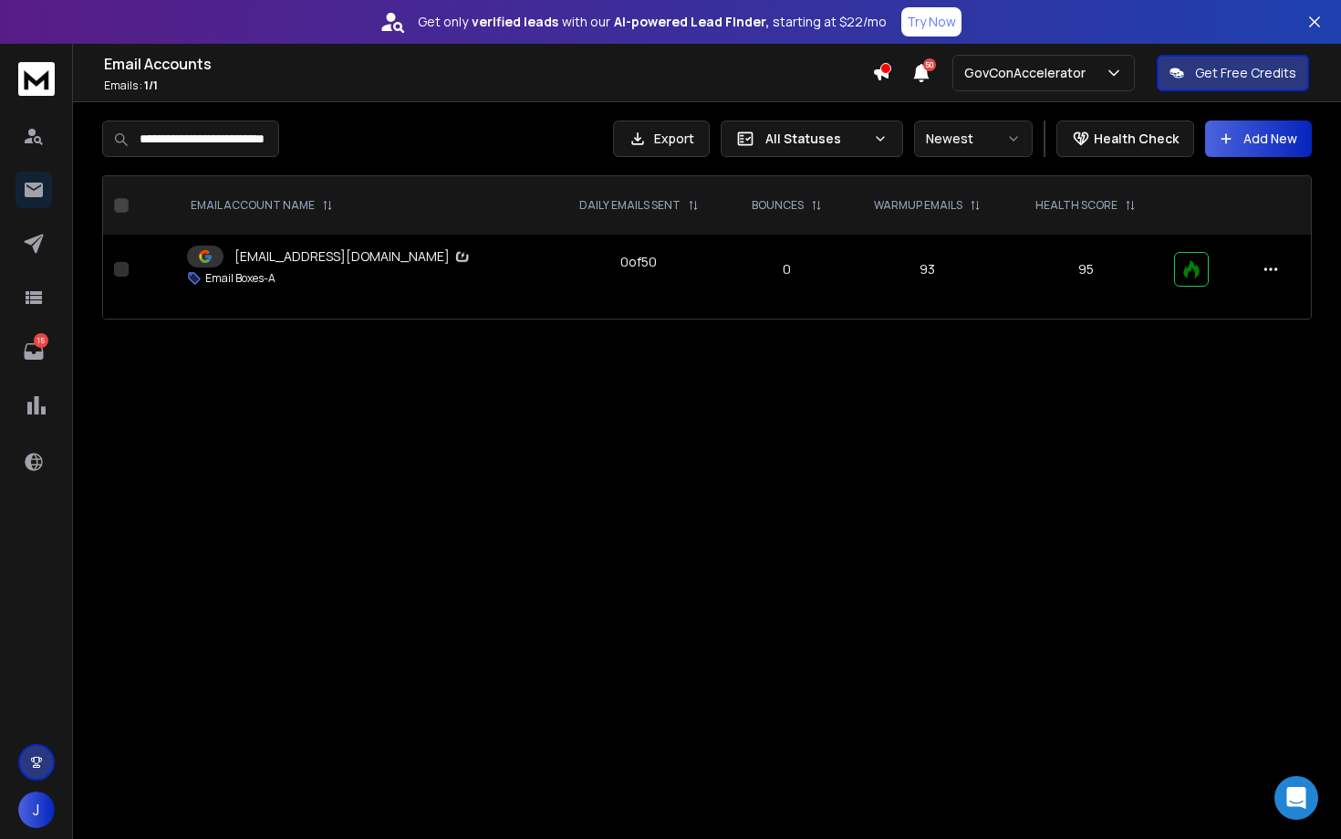
click at [509, 253] on td "tgriffin@govgrowthplan.info Email Boxes-A" at bounding box center [363, 269] width 374 height 69
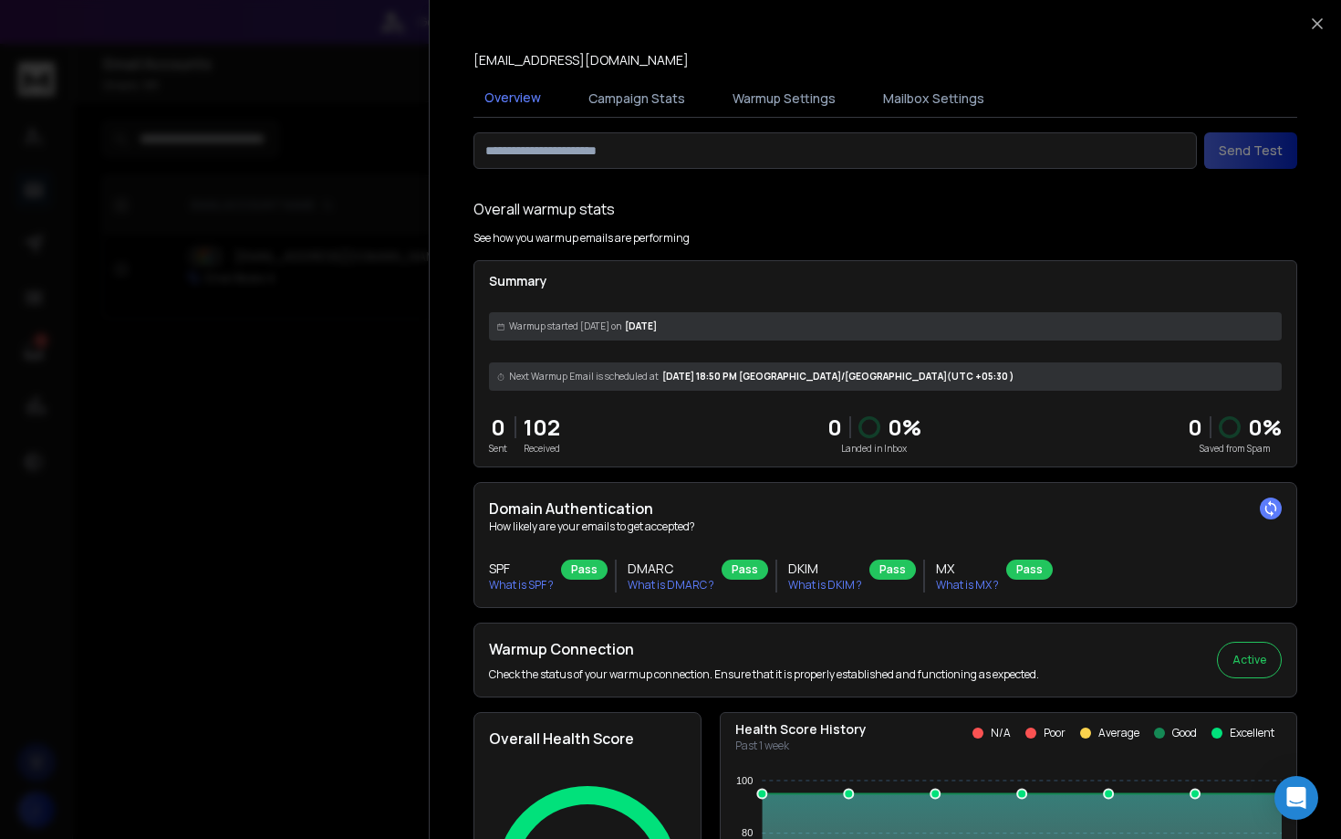
click at [602, 133] on input "email" at bounding box center [836, 150] width 724 height 37
type input "**********"
click at [1225, 146] on button "Send Test" at bounding box center [1251, 150] width 93 height 37
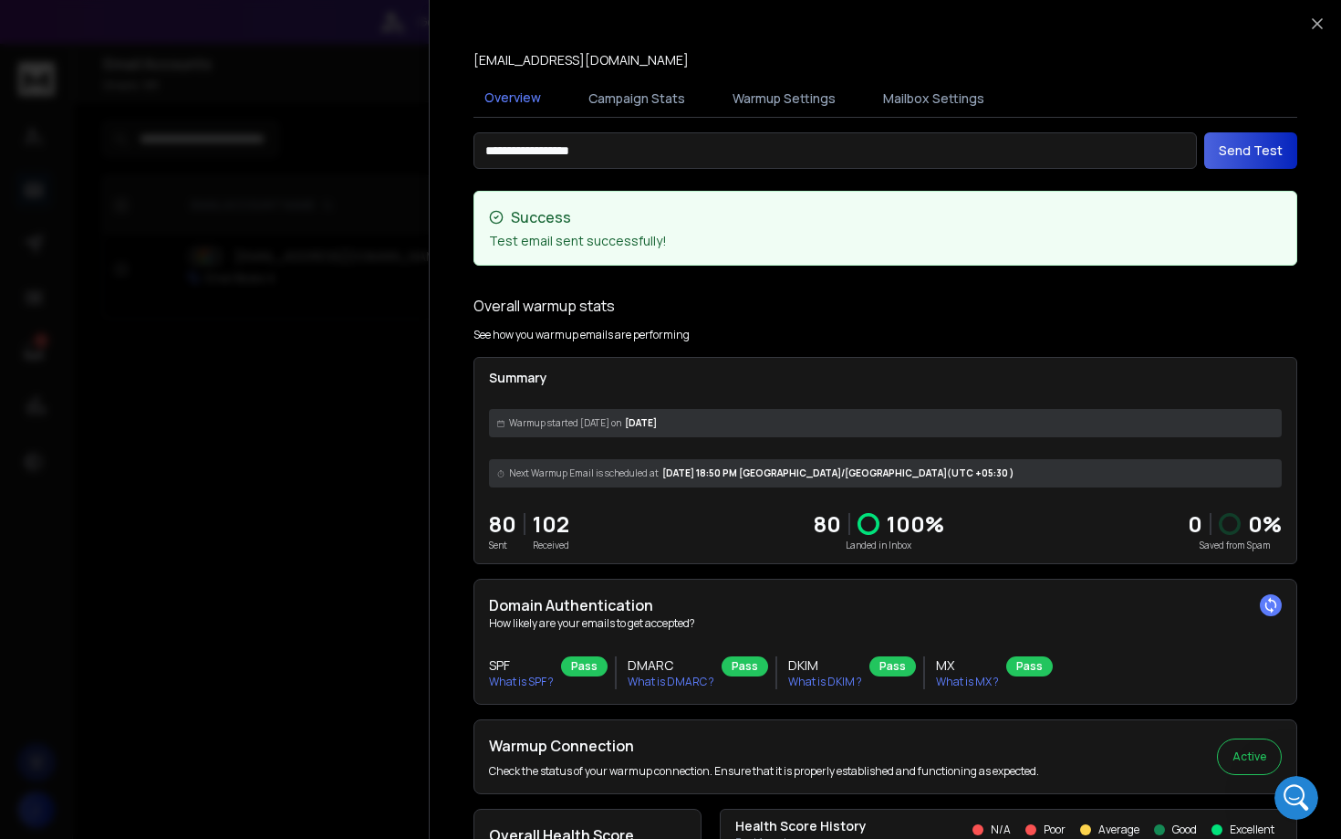
scroll to position [0, 0]
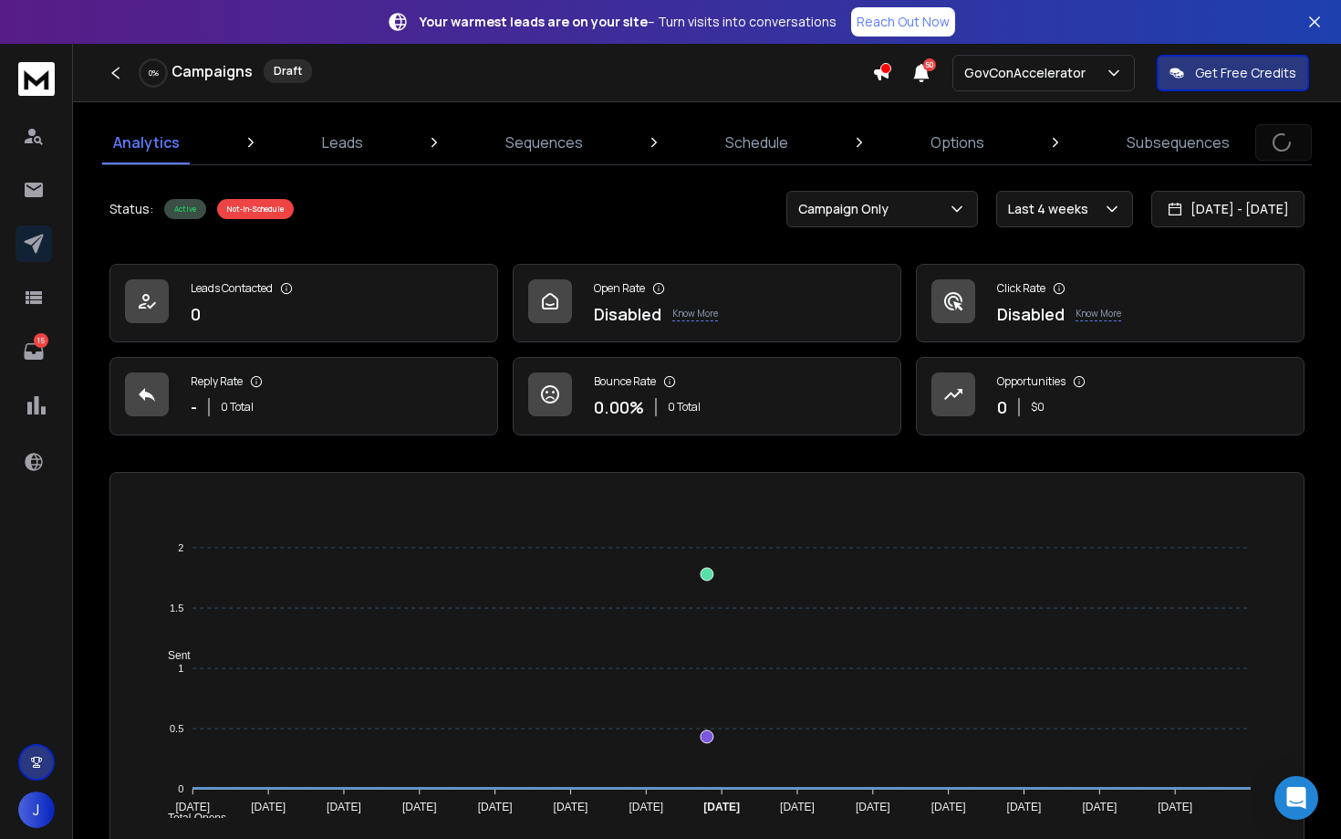
scroll to position [354, 0]
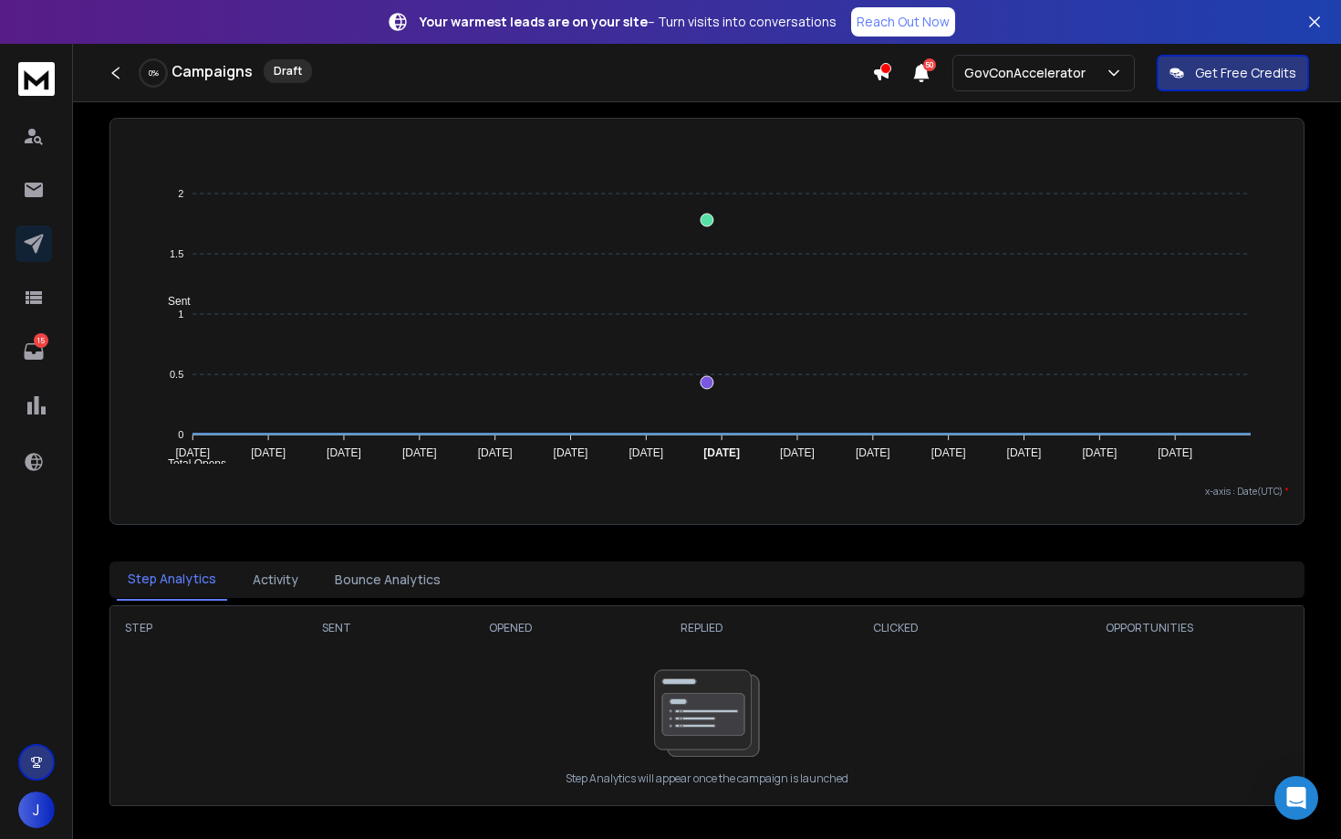
click at [265, 569] on div "Leads Contacted 0 Open Rate Disabled Know More Click Rate Disabled Know More Re…" at bounding box center [707, 361] width 1195 height 903
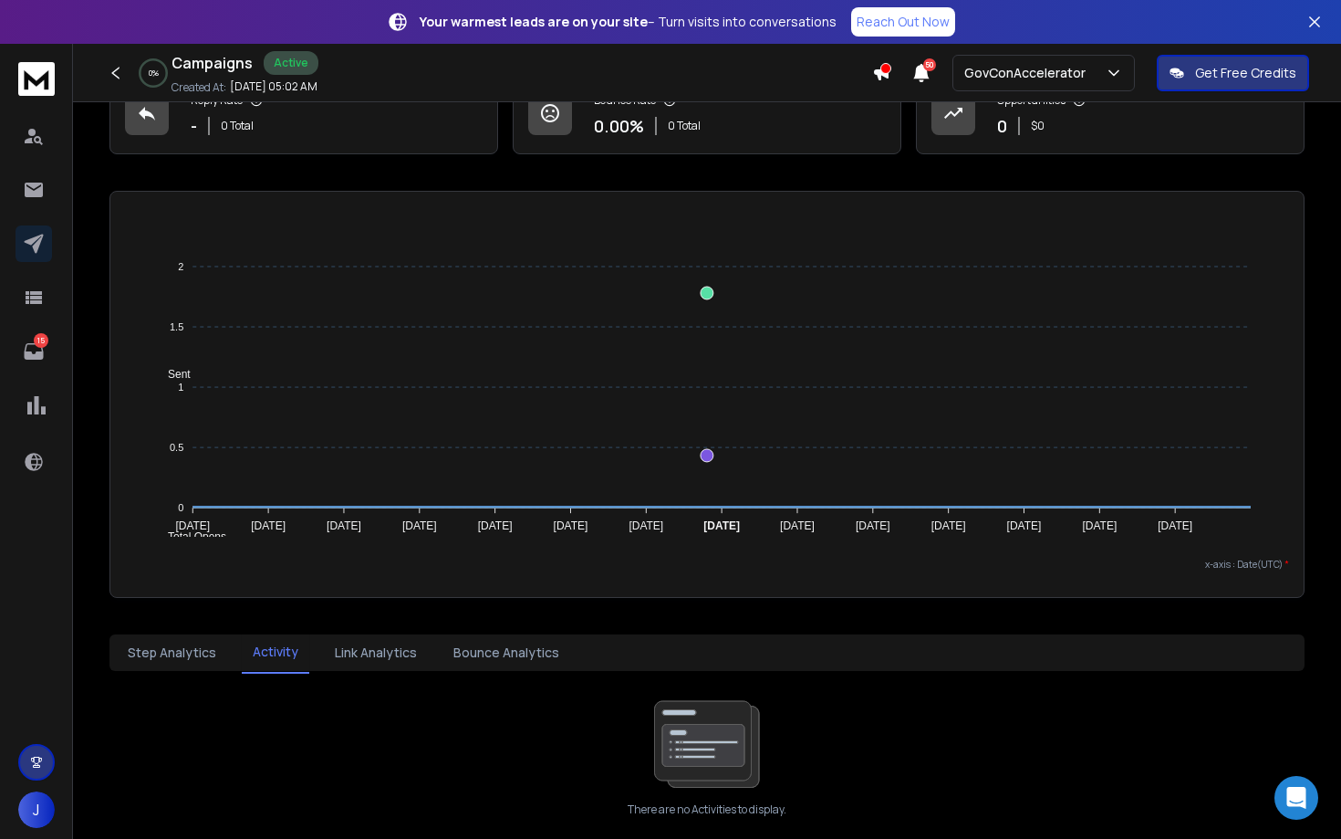
scroll to position [347, 0]
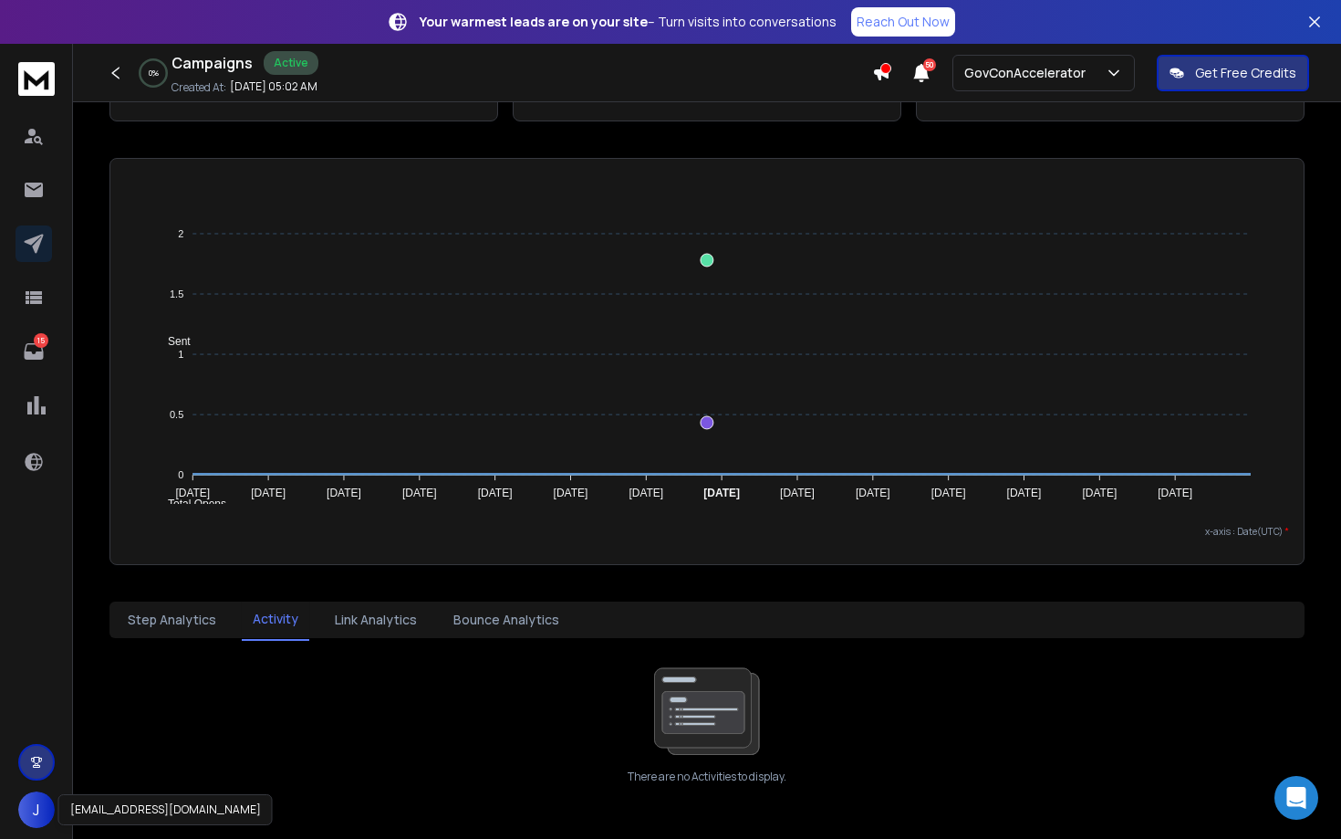
click at [21, 818] on span "J" at bounding box center [36, 809] width 37 height 37
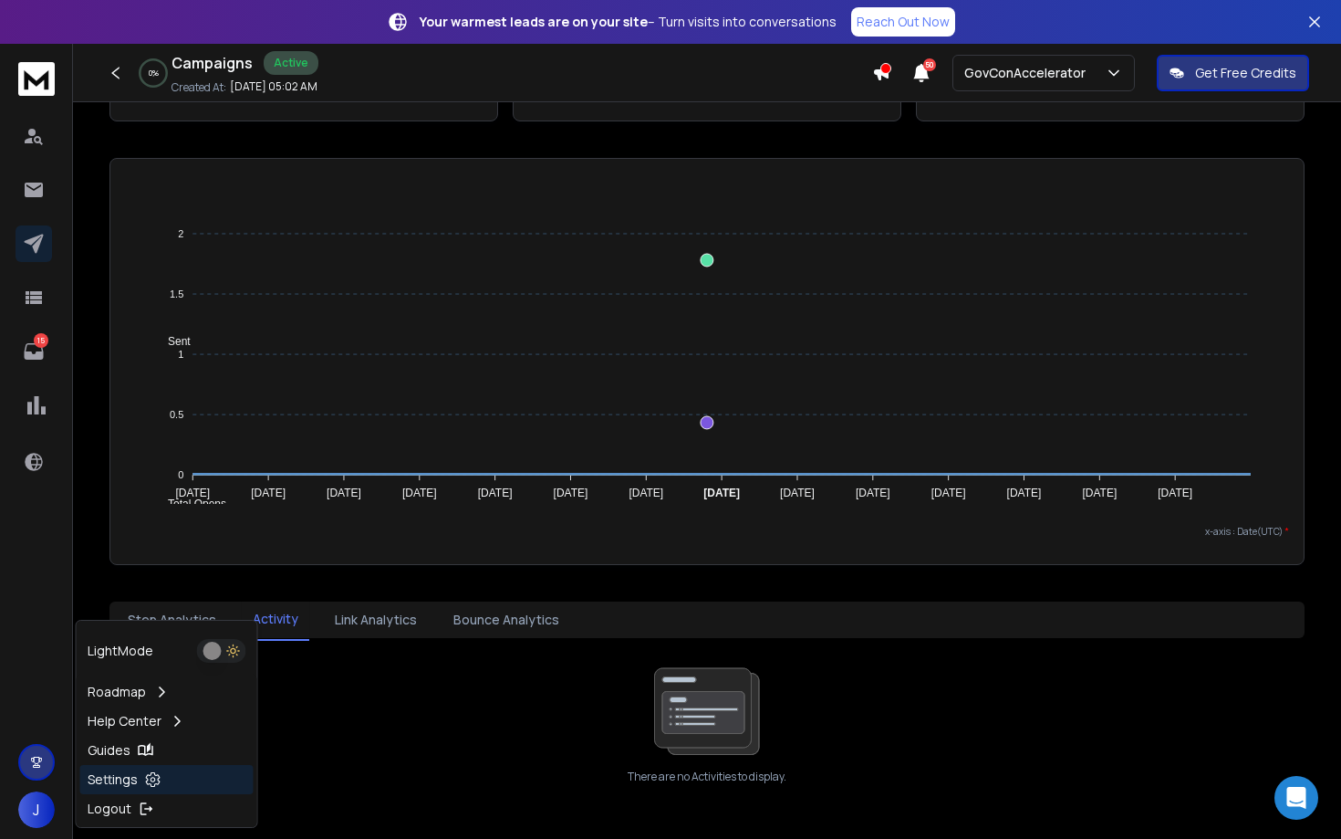
click at [153, 768] on div "Settings" at bounding box center [166, 779] width 173 height 29
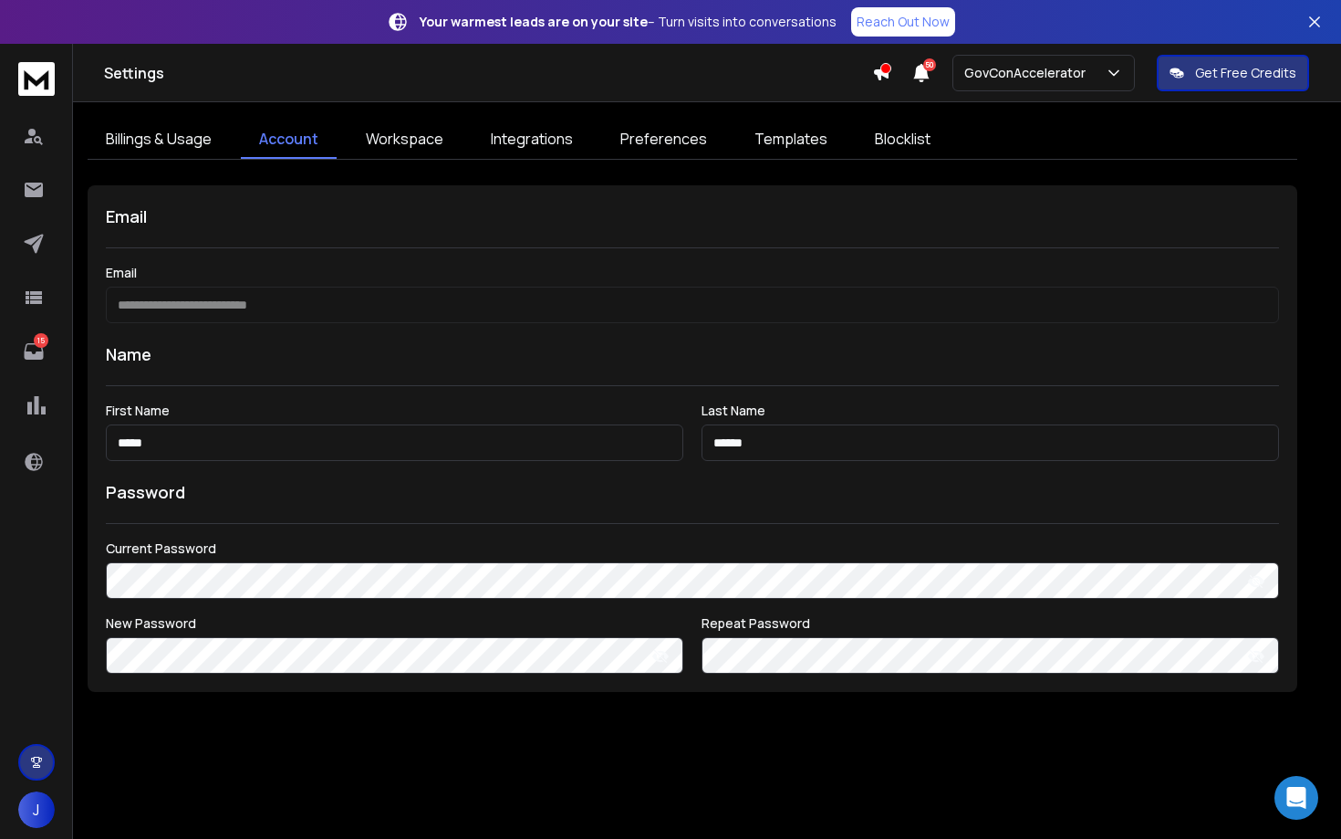
click at [203, 145] on link "Billings & Usage" at bounding box center [159, 139] width 142 height 38
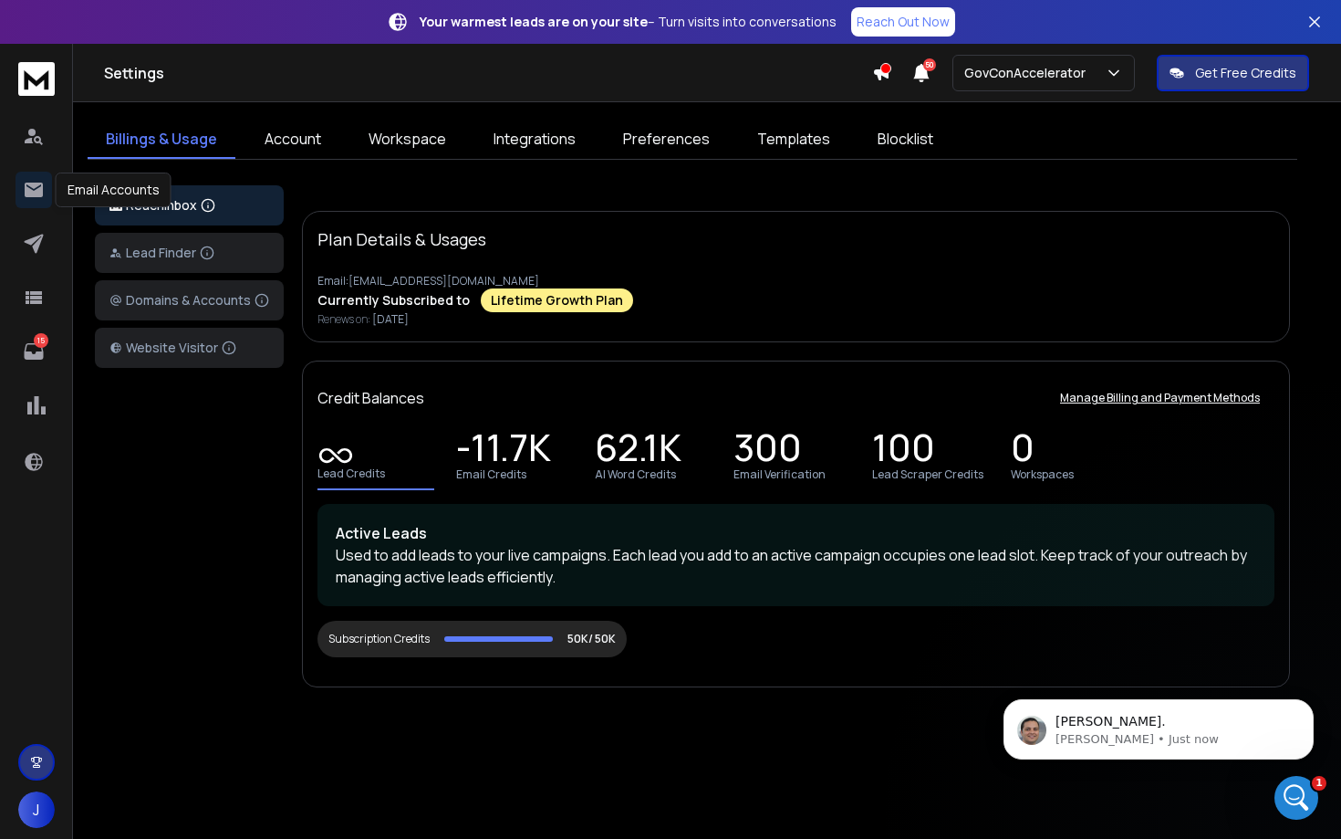
click at [29, 173] on link at bounding box center [34, 190] width 37 height 37
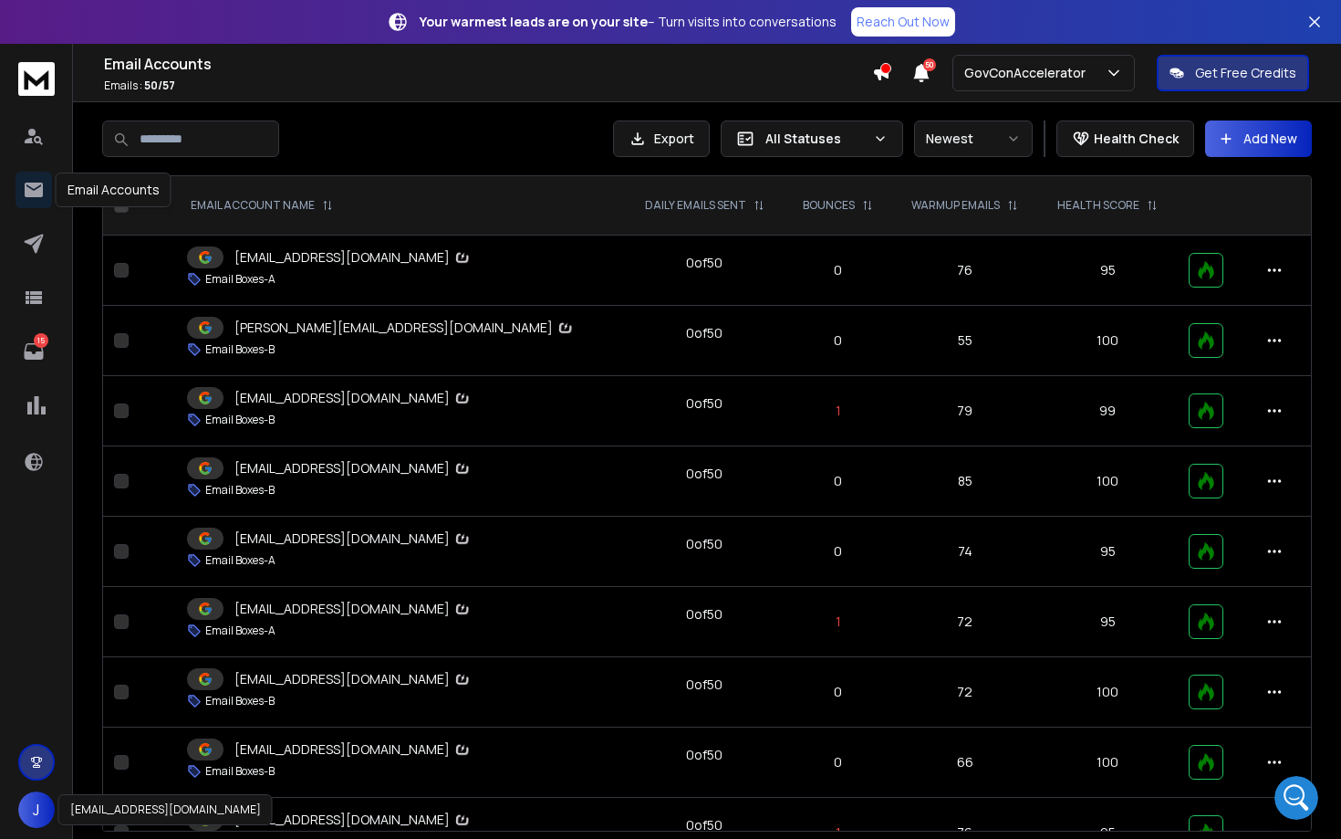
click at [33, 800] on span "J" at bounding box center [36, 809] width 37 height 37
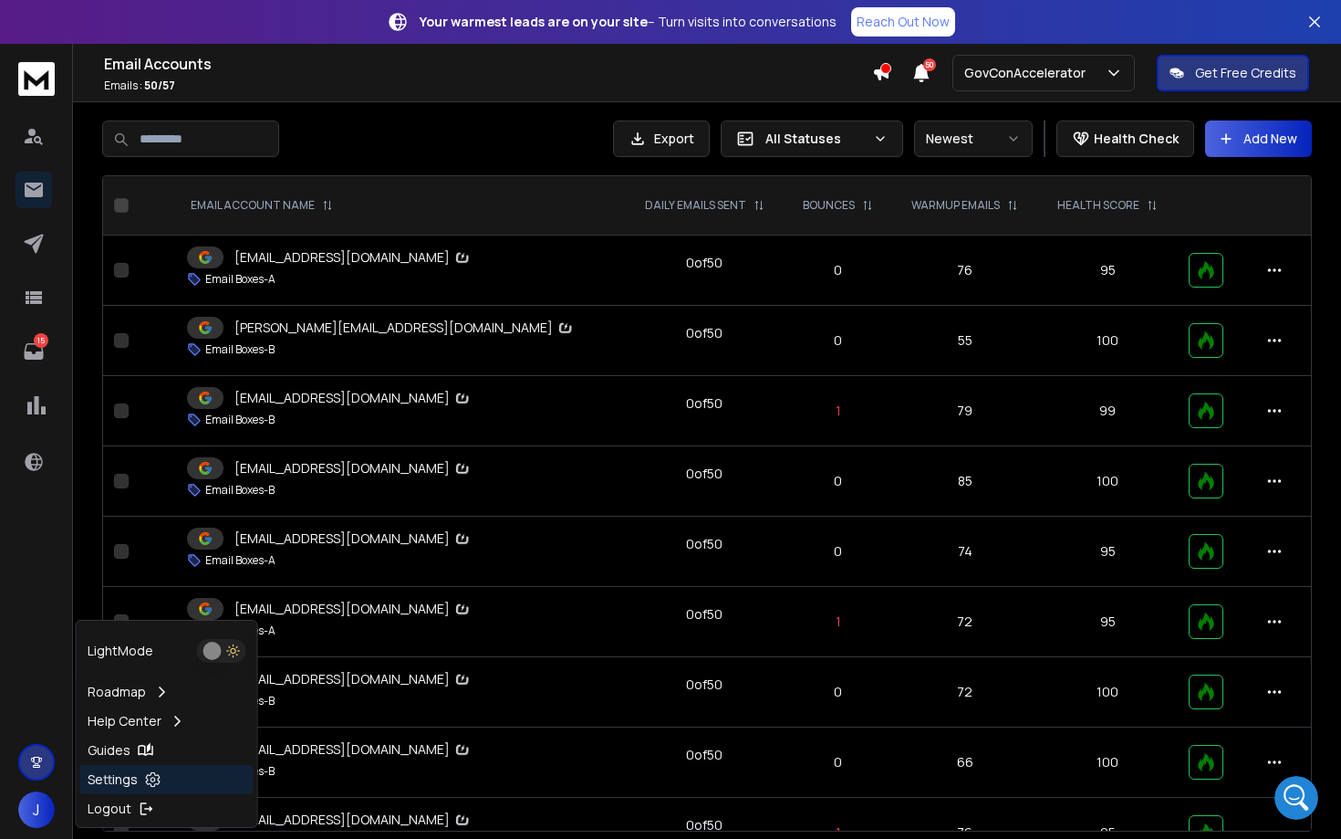
click at [130, 768] on div "Settings" at bounding box center [166, 779] width 173 height 29
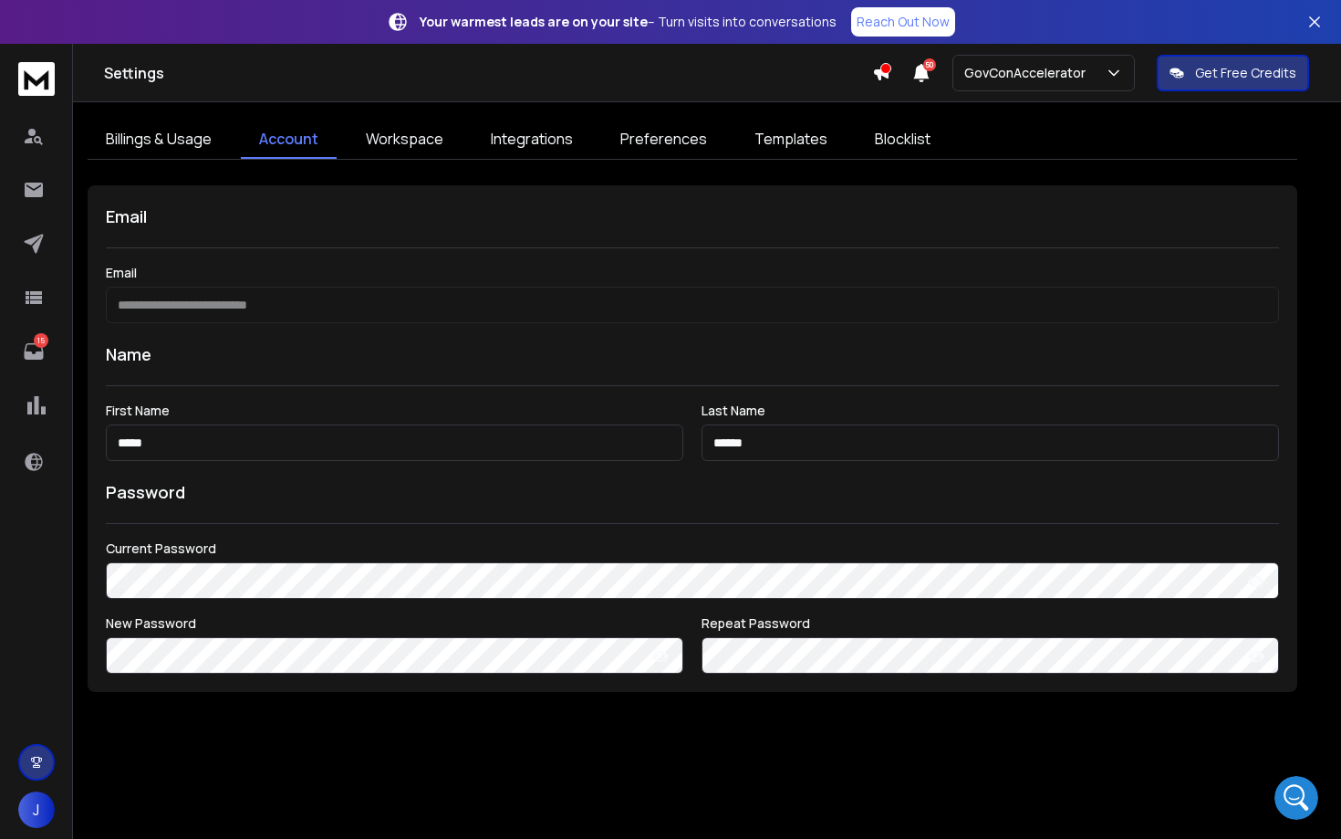
click at [142, 142] on link "Billings & Usage" at bounding box center [159, 139] width 142 height 38
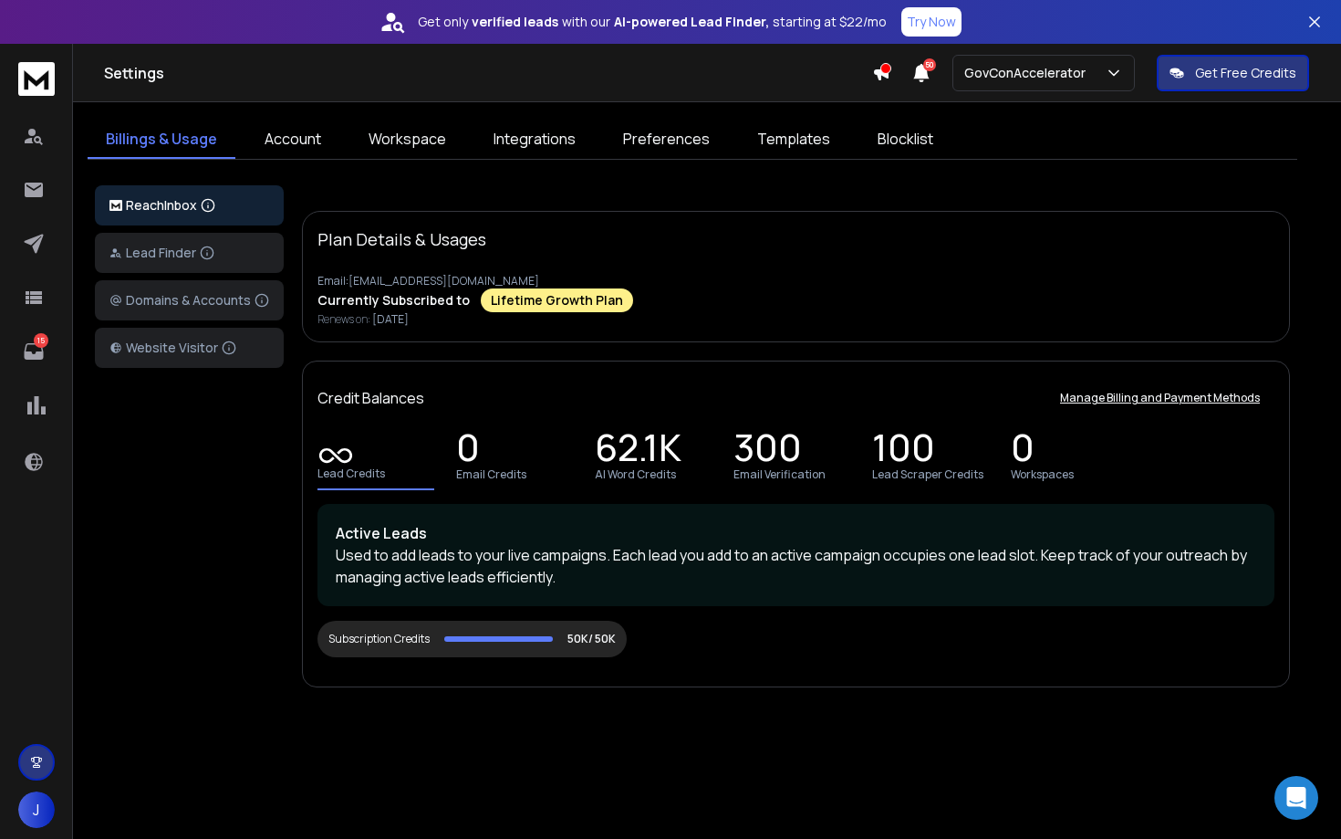
click at [458, 459] on p "0" at bounding box center [468, 451] width 24 height 26
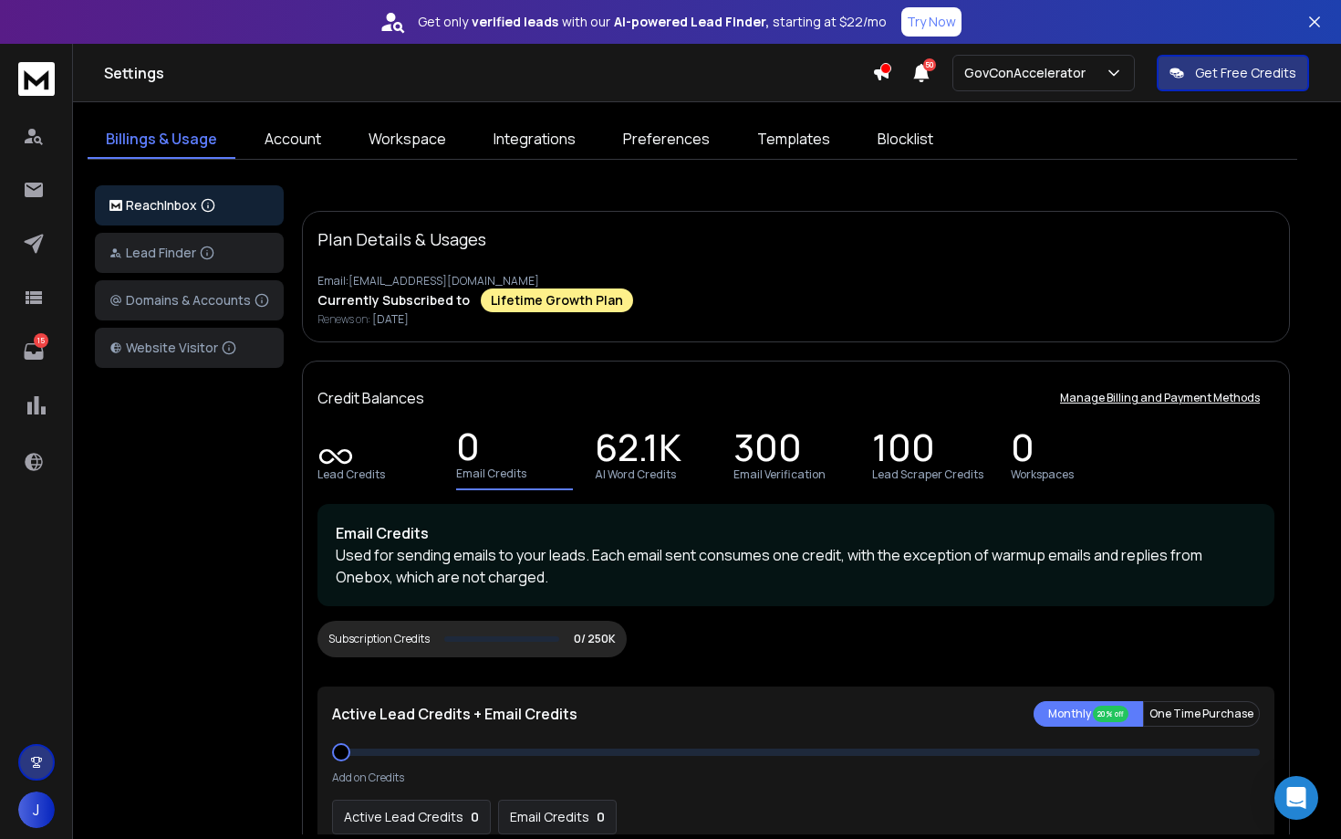
scroll to position [45, 0]
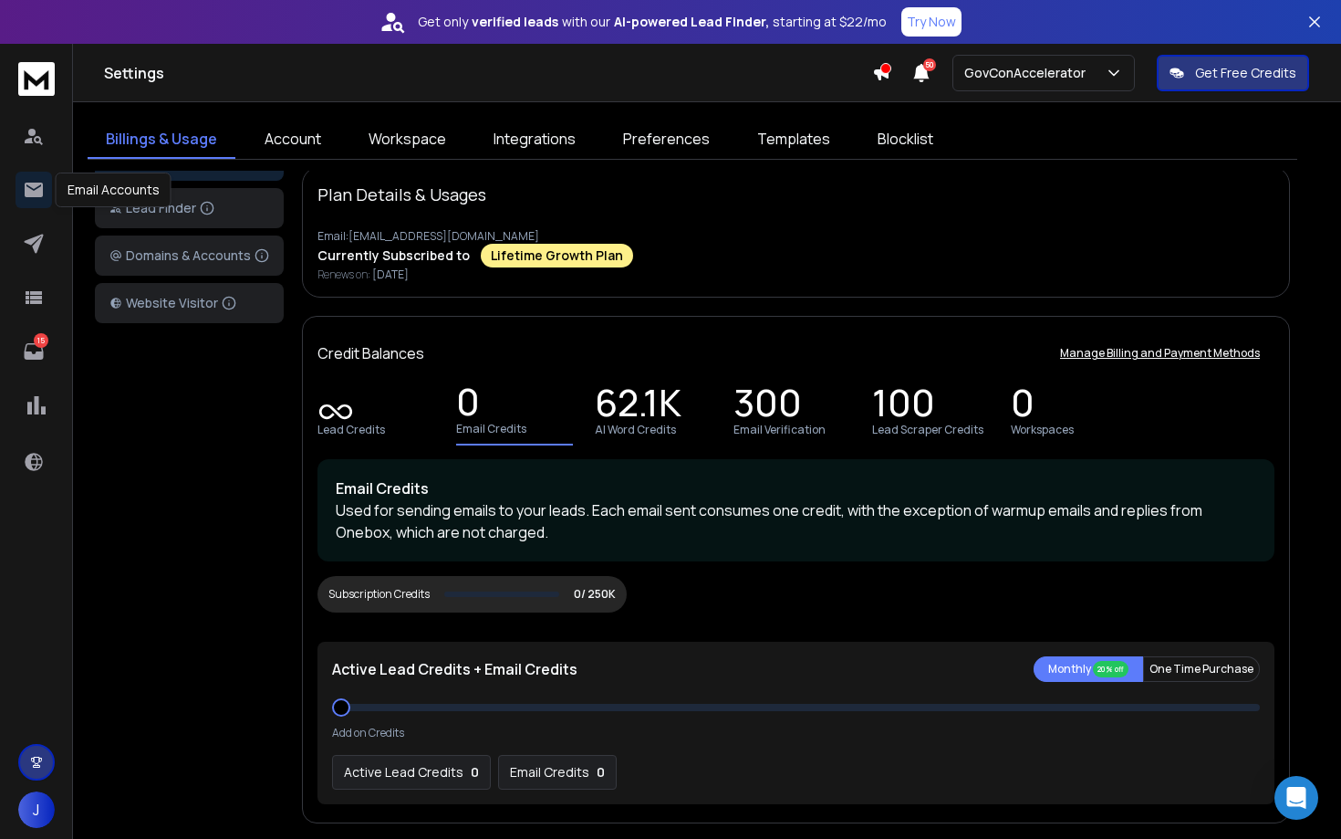
click at [31, 183] on icon at bounding box center [34, 190] width 18 height 15
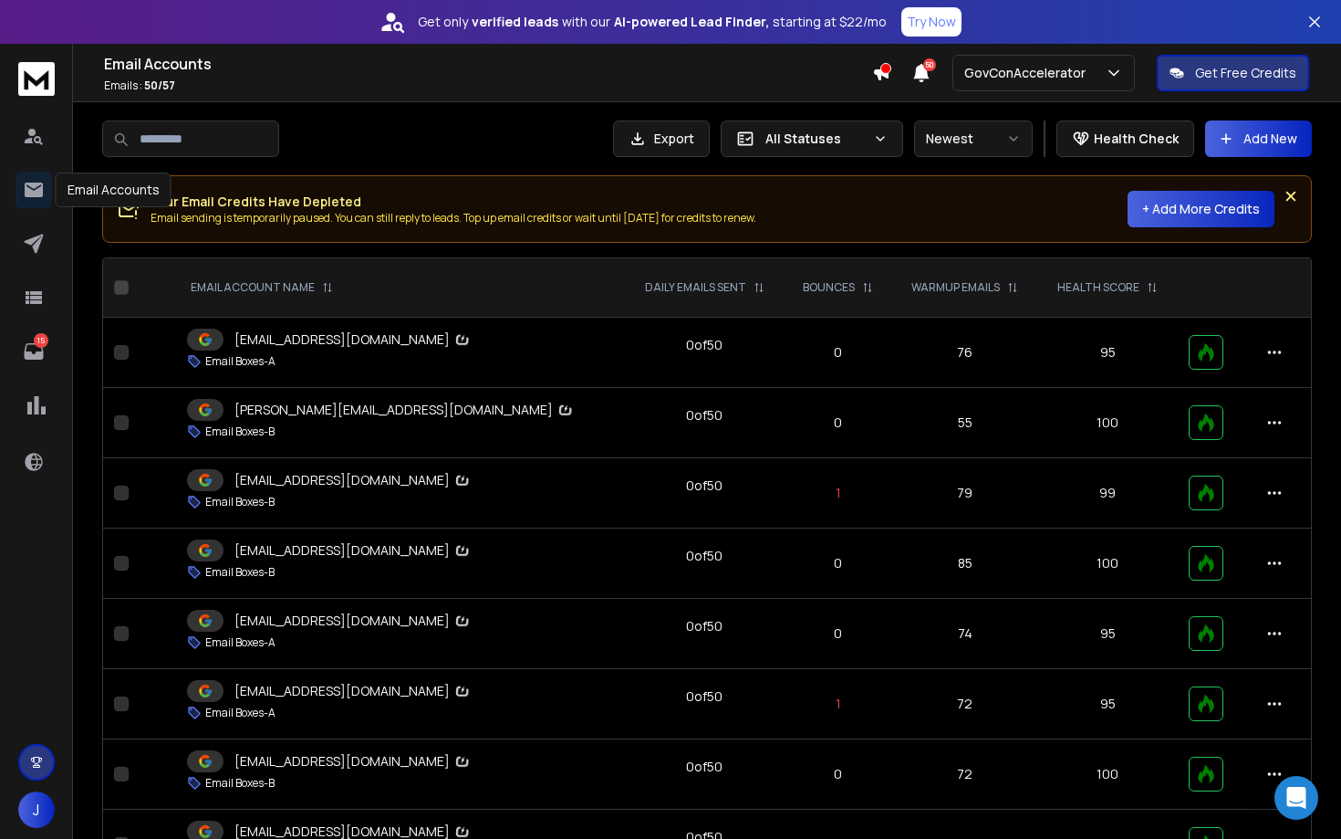
click at [384, 244] on div "Your Email Credits Have Depleted Email sending is temporarily paused. You can s…" at bounding box center [707, 544] width 1210 height 738
